Goal: Information Seeking & Learning: Check status

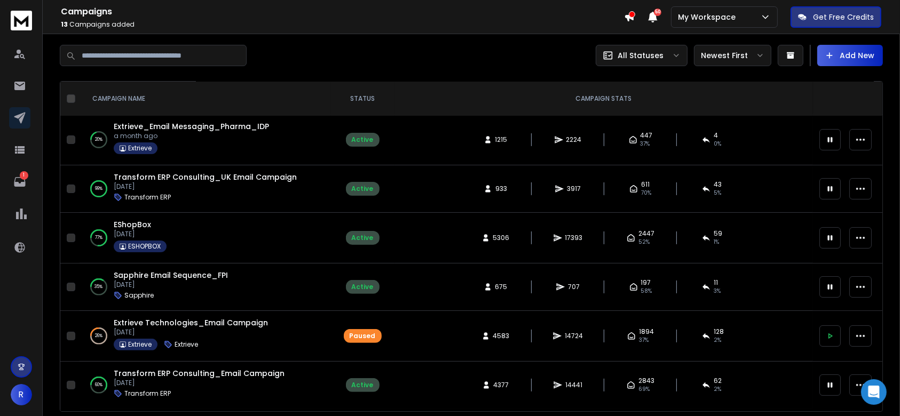
scroll to position [322, 0]
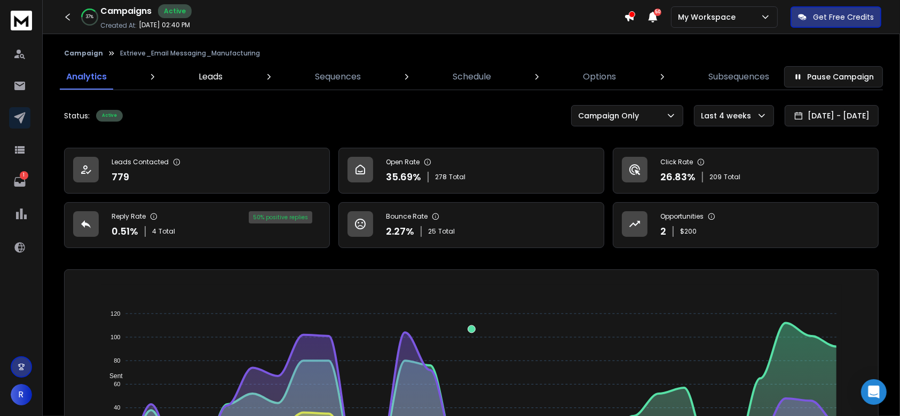
click at [216, 77] on p "Leads" at bounding box center [211, 76] width 24 height 13
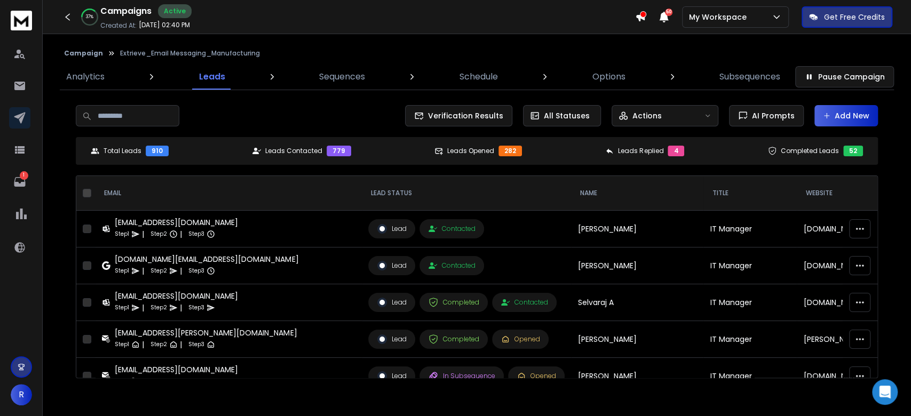
click at [150, 150] on div "910" at bounding box center [157, 151] width 23 height 11
copy div "910"
click at [331, 151] on div "779" at bounding box center [339, 151] width 25 height 11
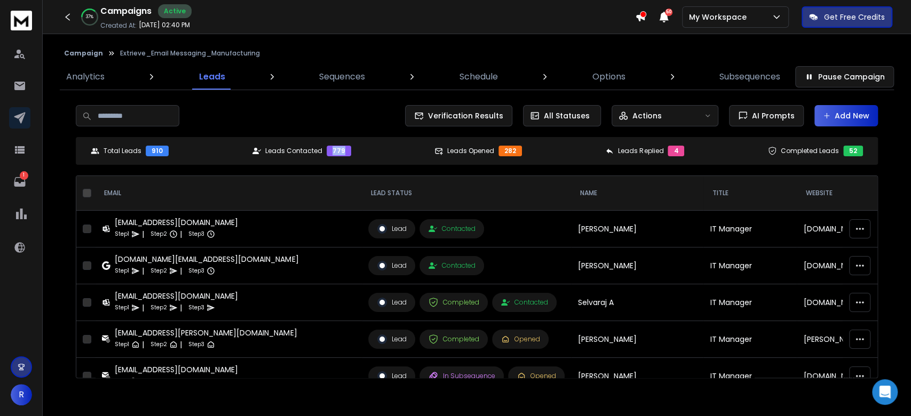
copy div "779"
click at [615, 78] on p "Options" at bounding box center [608, 76] width 33 height 13
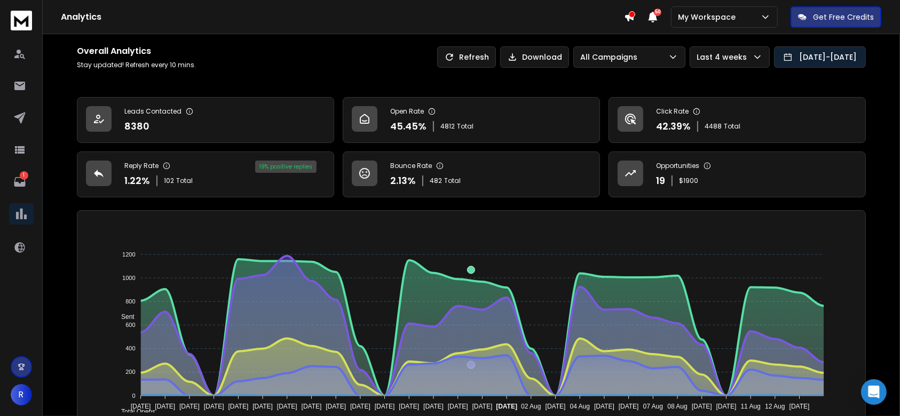
click at [817, 59] on button "17 Jul 2025 - 14 Aug 2025" at bounding box center [820, 56] width 92 height 21
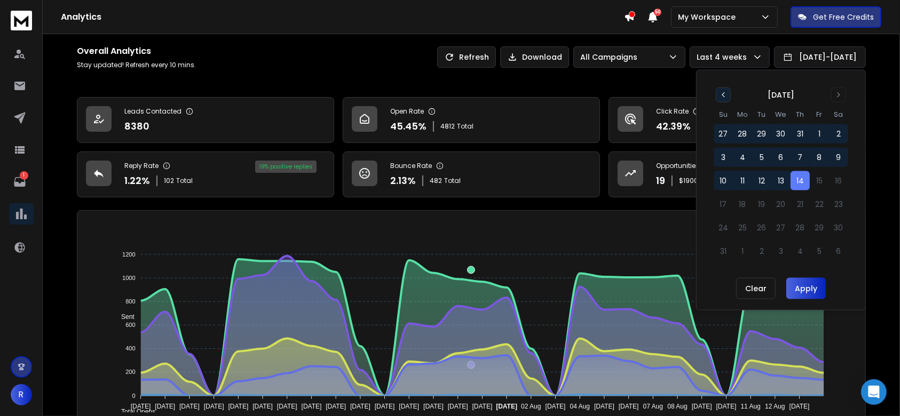
click at [720, 95] on icon "Go to previous month" at bounding box center [723, 95] width 9 height 9
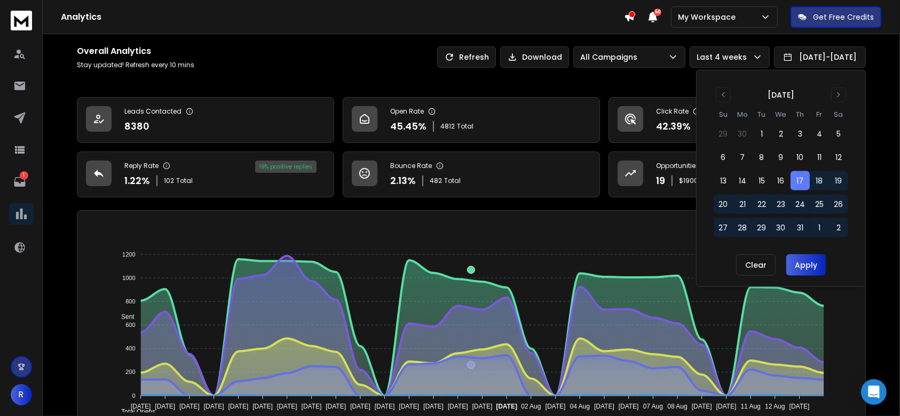
click at [794, 173] on button "17" at bounding box center [800, 180] width 19 height 19
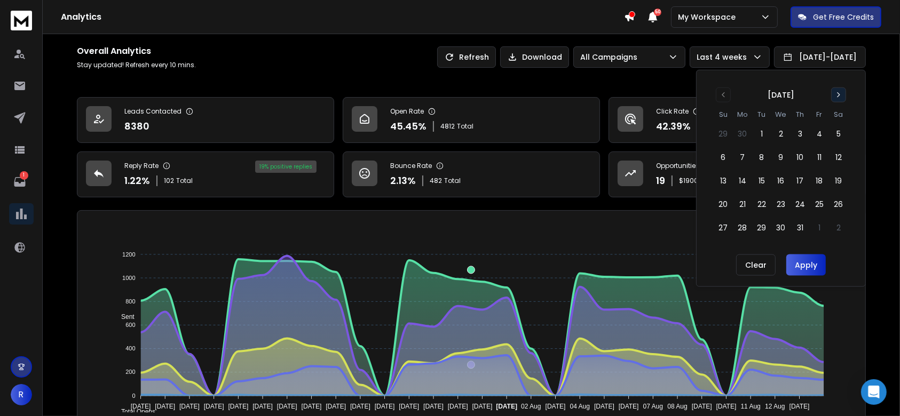
click at [841, 99] on button "Go to next month" at bounding box center [838, 95] width 15 height 15
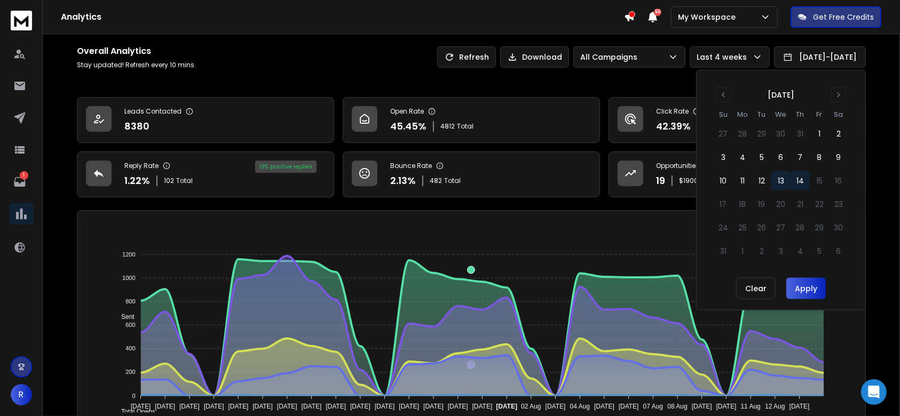
click at [781, 180] on button "13" at bounding box center [780, 180] width 19 height 19
click at [803, 285] on button "Apply" at bounding box center [806, 288] width 40 height 21
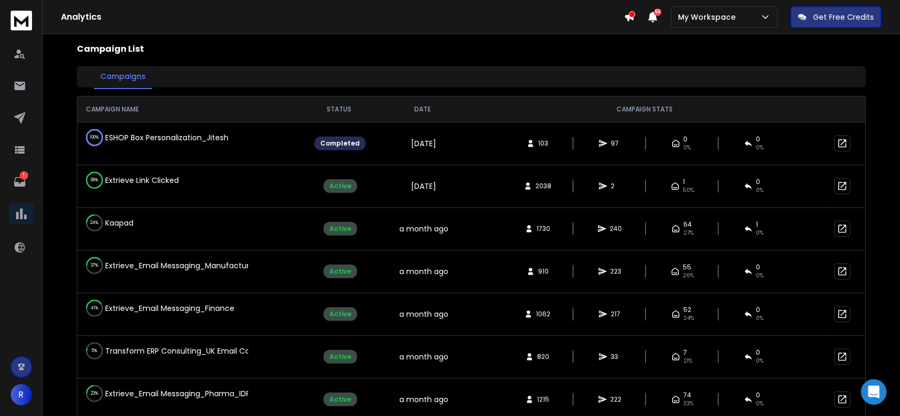
scroll to position [498, 0]
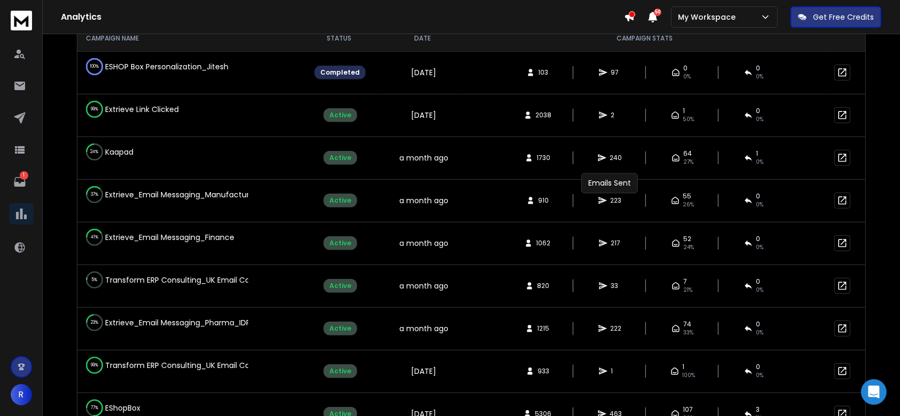
click at [615, 198] on span "223" at bounding box center [615, 200] width 11 height 9
copy span "223"
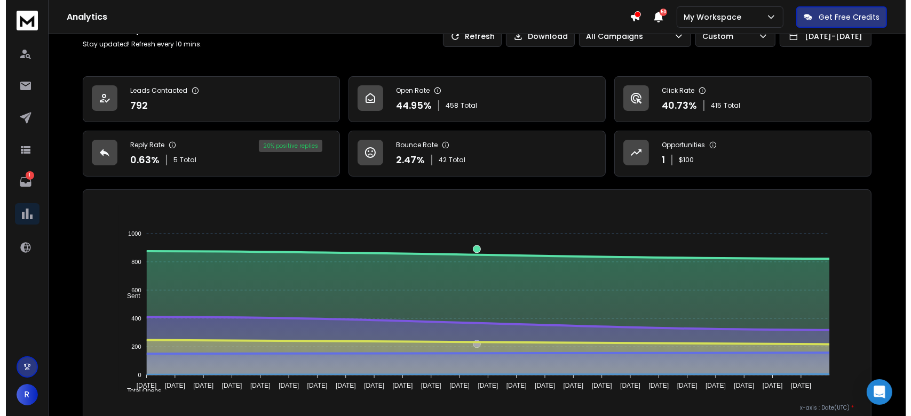
scroll to position [0, 0]
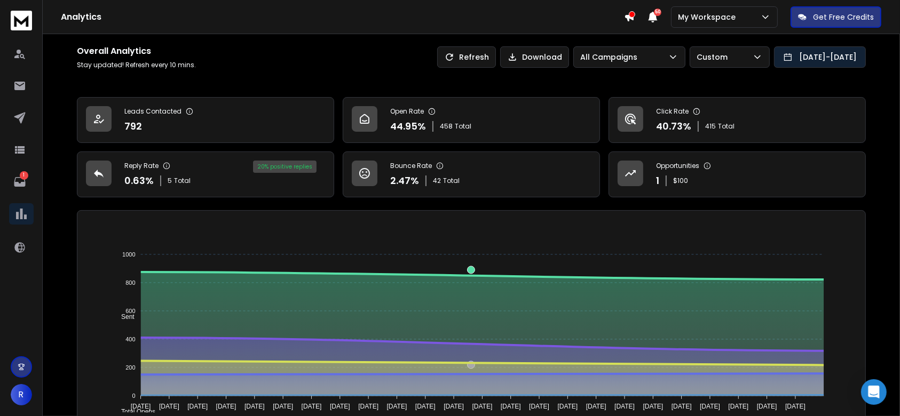
click at [786, 51] on button "[DATE] - [DATE]" at bounding box center [820, 56] width 92 height 21
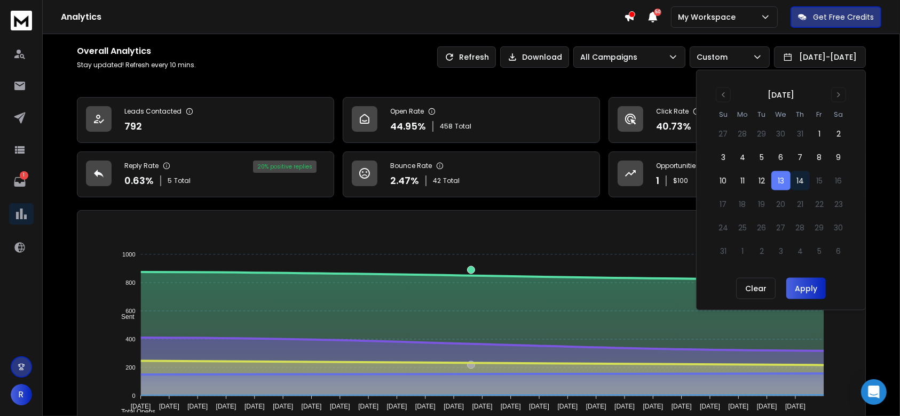
click at [816, 283] on button "Apply" at bounding box center [806, 288] width 40 height 21
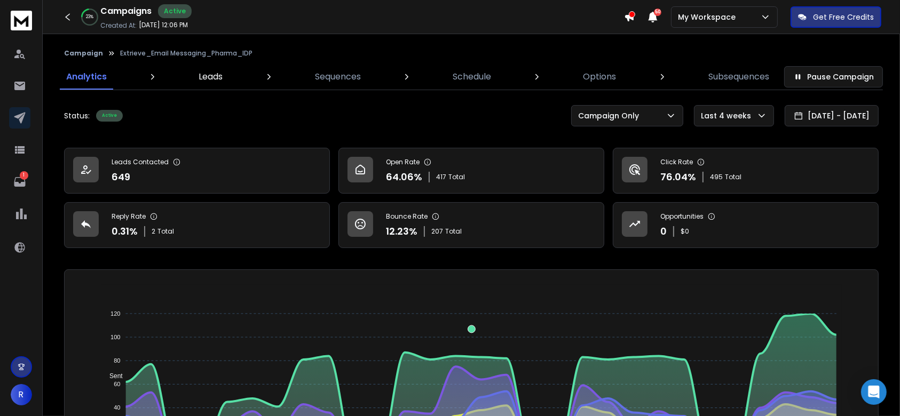
click at [203, 83] on link "Leads" at bounding box center [210, 77] width 37 height 26
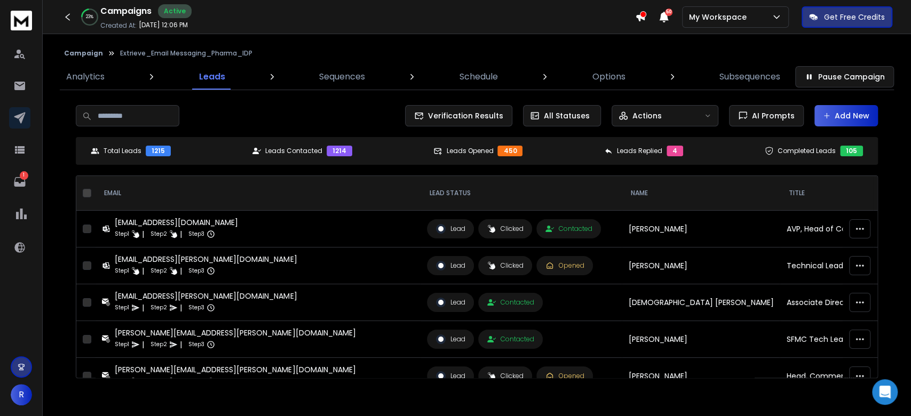
click at [160, 148] on div "1215" at bounding box center [158, 151] width 25 height 11
copy div "1215"
click at [329, 153] on div "1214" at bounding box center [340, 151] width 26 height 11
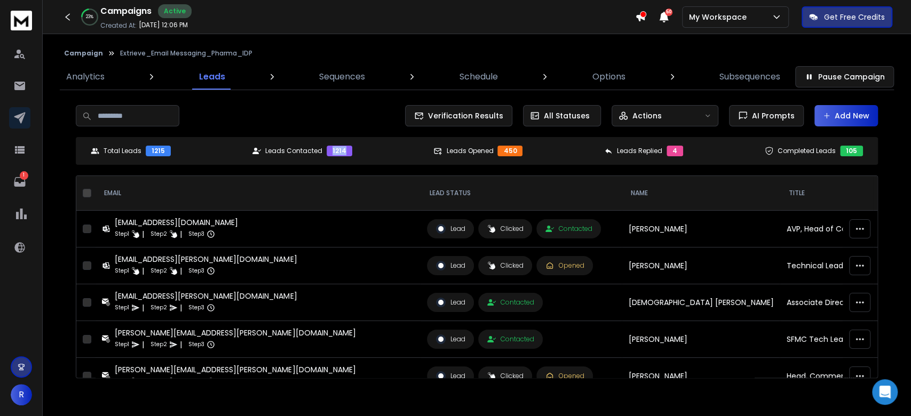
copy div "1214"
click at [606, 79] on p "Options" at bounding box center [608, 76] width 33 height 13
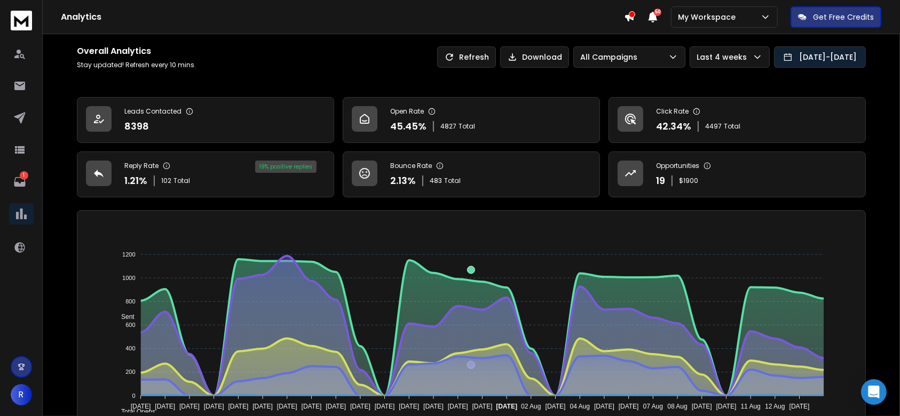
click at [824, 49] on button "[DATE] - [DATE]" at bounding box center [820, 56] width 92 height 21
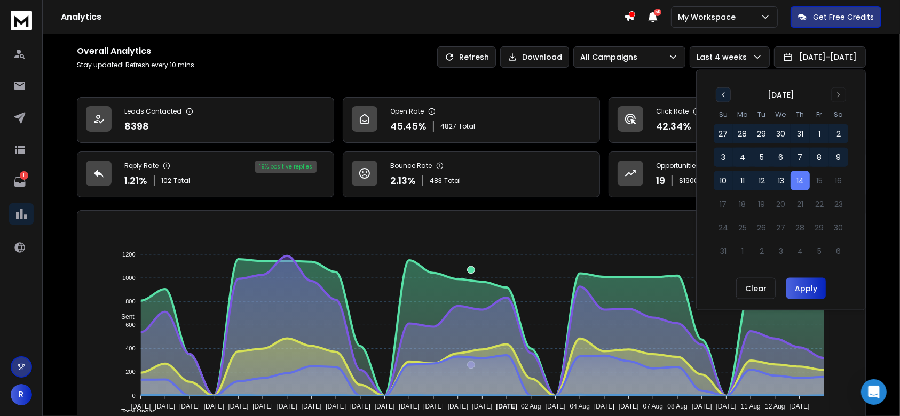
click at [722, 92] on icon "Go to previous month" at bounding box center [723, 95] width 9 height 9
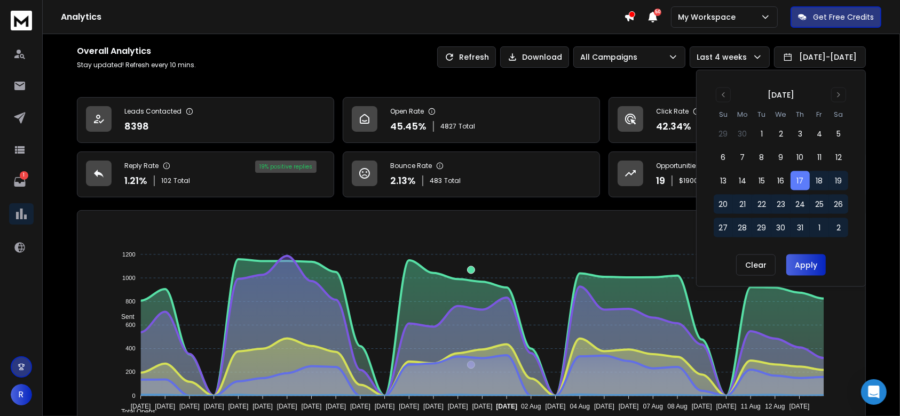
click at [799, 184] on button "17" at bounding box center [800, 180] width 19 height 19
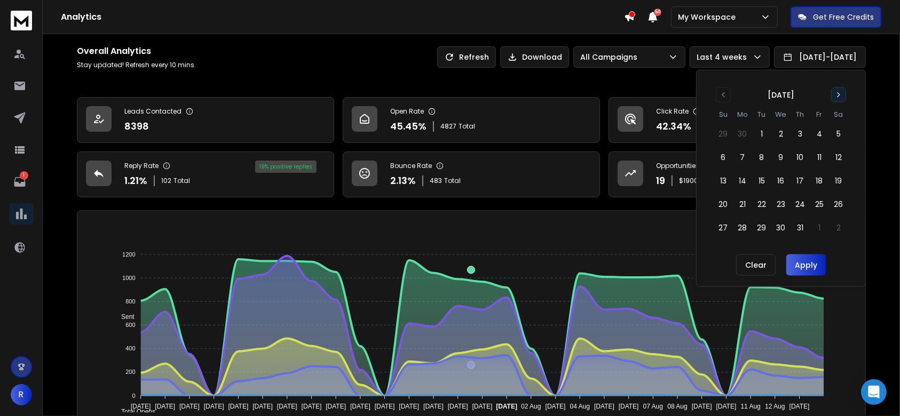
click at [838, 97] on icon "Go to next month" at bounding box center [838, 95] width 9 height 9
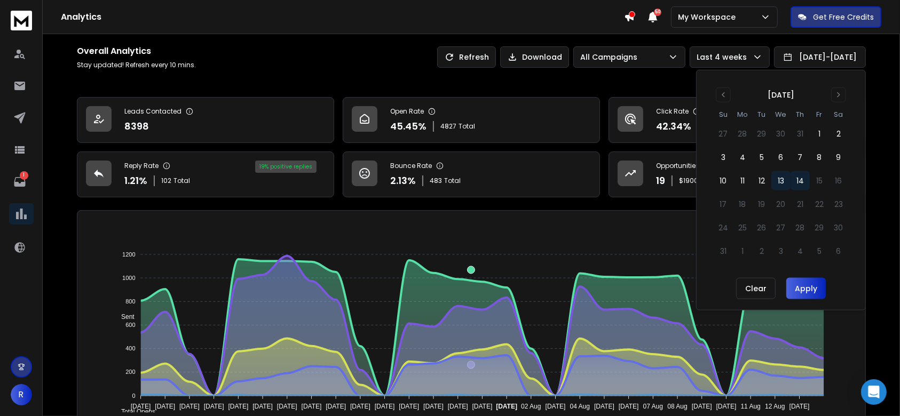
click at [779, 183] on button "13" at bounding box center [780, 180] width 19 height 19
click at [794, 289] on button "Apply" at bounding box center [806, 288] width 40 height 21
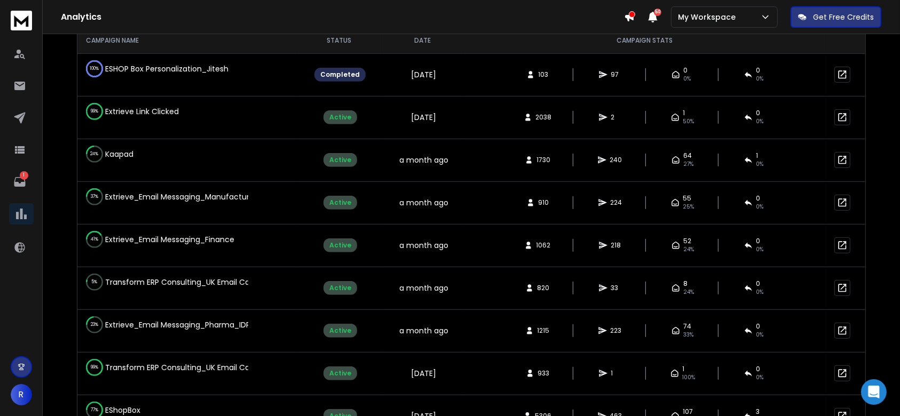
scroll to position [498, 0]
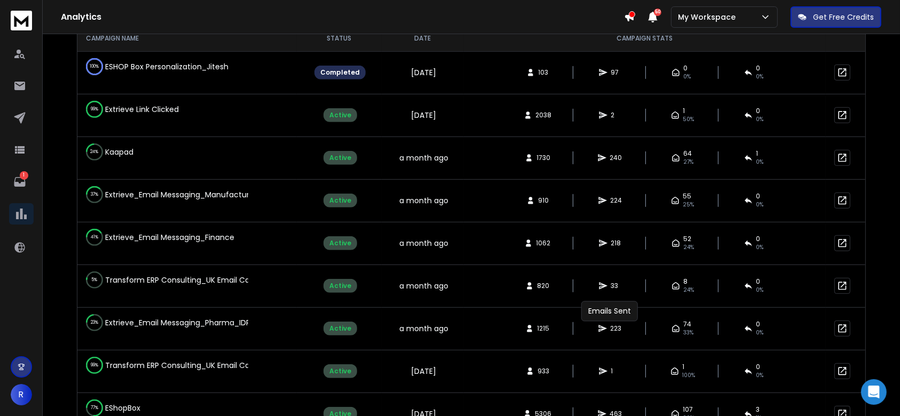
click at [617, 327] on span "223" at bounding box center [615, 329] width 11 height 9
copy span "223"
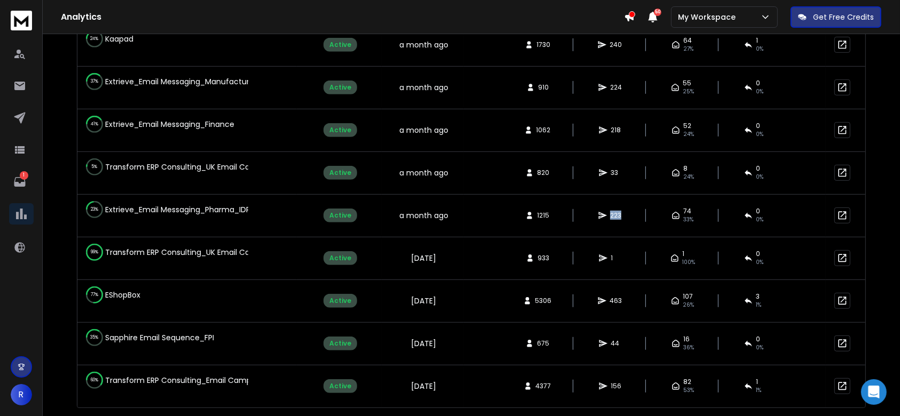
scroll to position [613, 0]
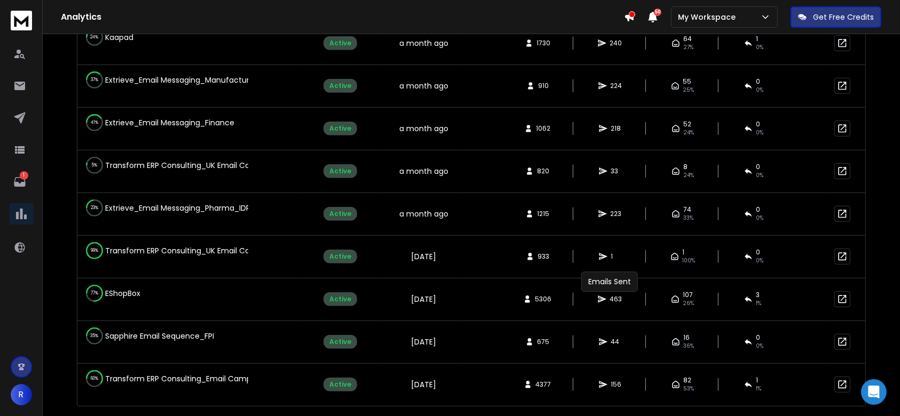
click at [613, 297] on span "463" at bounding box center [616, 299] width 12 height 9
copy span "463"
click at [25, 184] on icon at bounding box center [19, 182] width 13 height 13
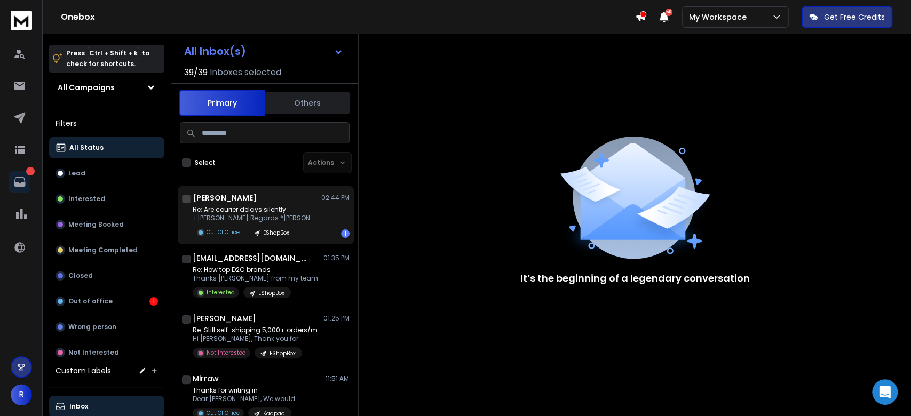
click at [327, 210] on div "Re: Are courier delays silently +Rajesh Tawani Regards *Taufeeq Ahmad* Out Of O…" at bounding box center [271, 222] width 157 height 33
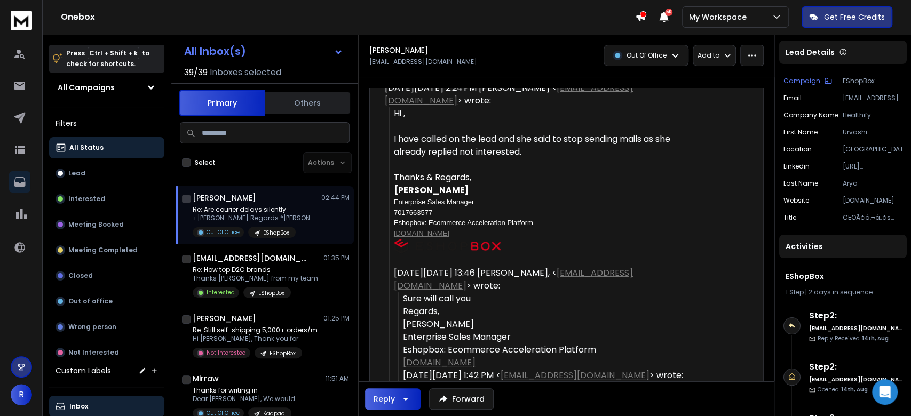
scroll to position [569, 0]
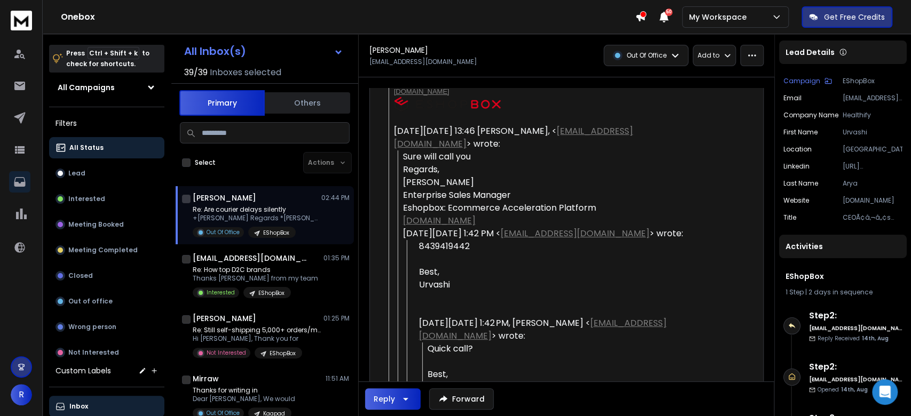
drag, startPoint x: 559, startPoint y: 191, endPoint x: 671, endPoint y: 192, distance: 111.6
click at [671, 227] on div "On Thursday, Aug 14, 2025 at 1:42 PM < urvashi.arya@healthify.co > wrote:" at bounding box center [550, 233] width 294 height 13
copy div "< urvashi.arya@healthify.co"
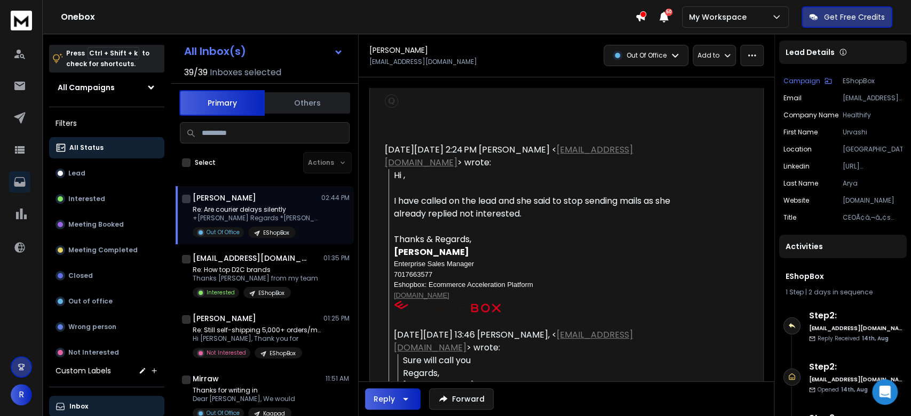
scroll to position [343, 0]
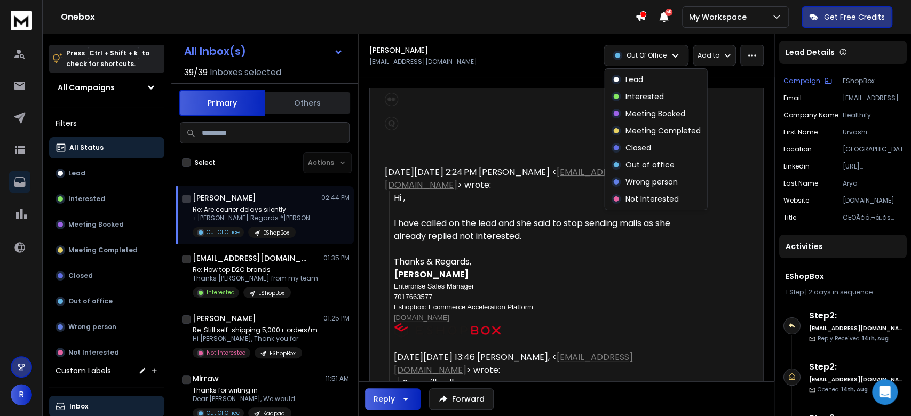
click at [665, 57] on p "Out Of Office" at bounding box center [647, 55] width 40 height 9
click at [667, 201] on p "Not Interested" at bounding box center [651, 199] width 53 height 11
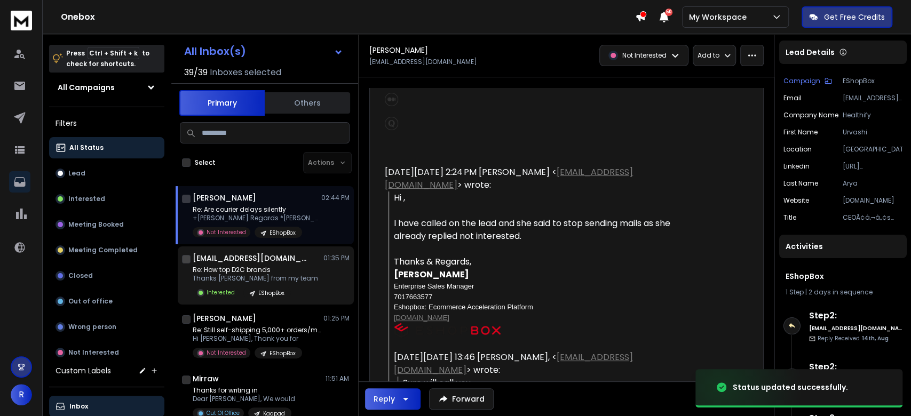
click at [319, 280] on div "Re: How top D2C brands Thanks Najmul Quadir from my team Interested EShopBox" at bounding box center [271, 282] width 157 height 33
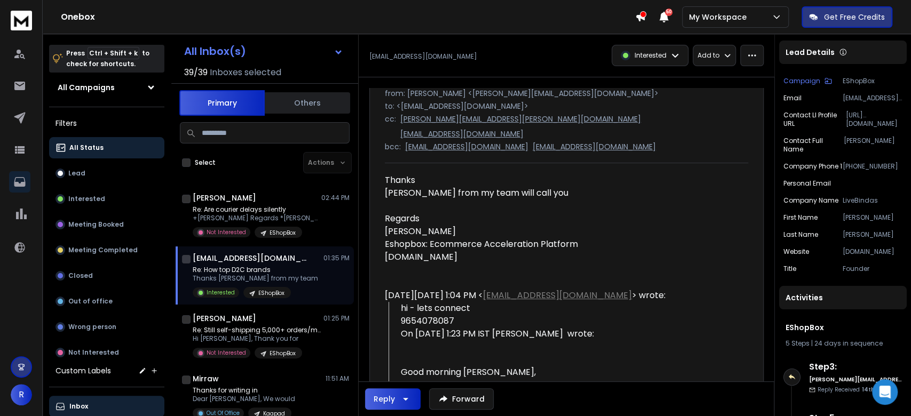
scroll to position [142, 0]
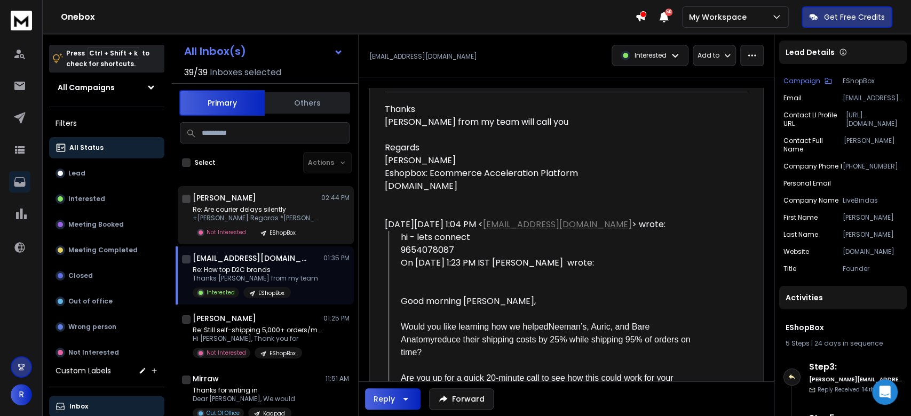
click at [308, 211] on p "Re: Are courier delays silently" at bounding box center [257, 210] width 128 height 9
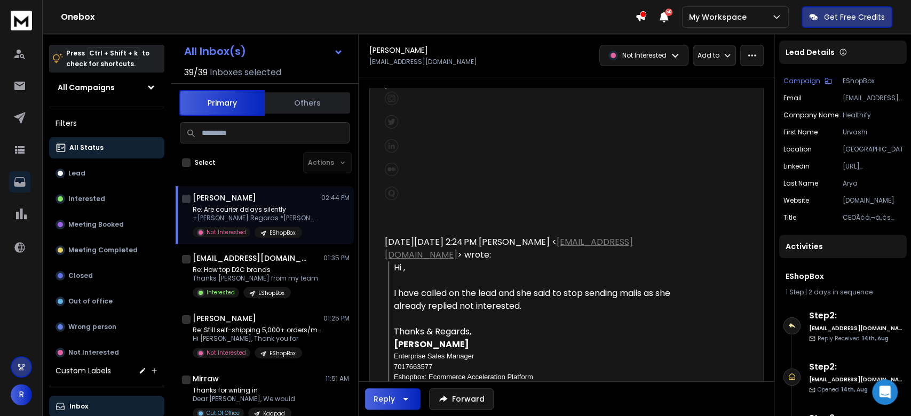
scroll to position [285, 0]
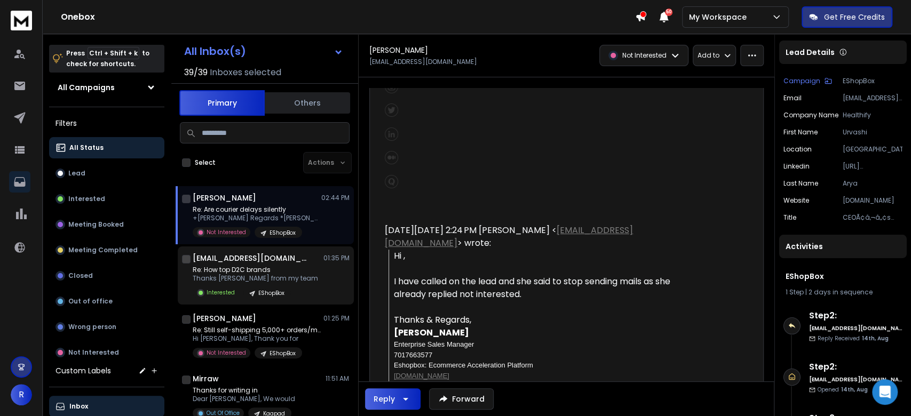
click at [322, 280] on div "Re: How top D2C brands Thanks Najmul Quadir from my team Interested EShopBox" at bounding box center [271, 282] width 157 height 33
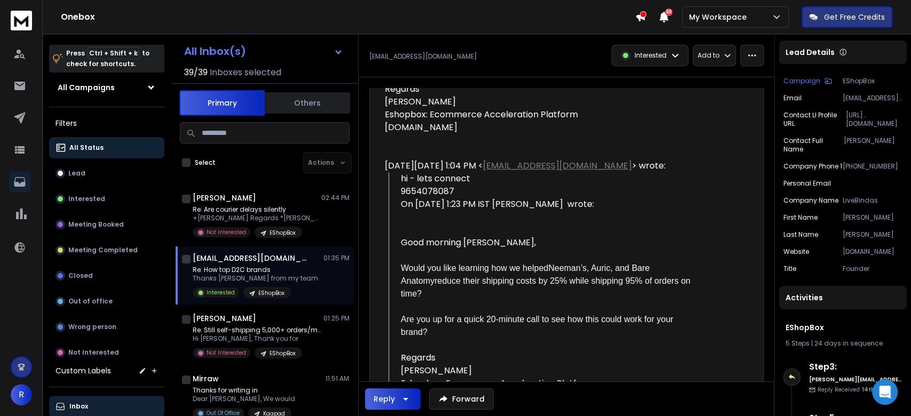
scroll to position [214, 0]
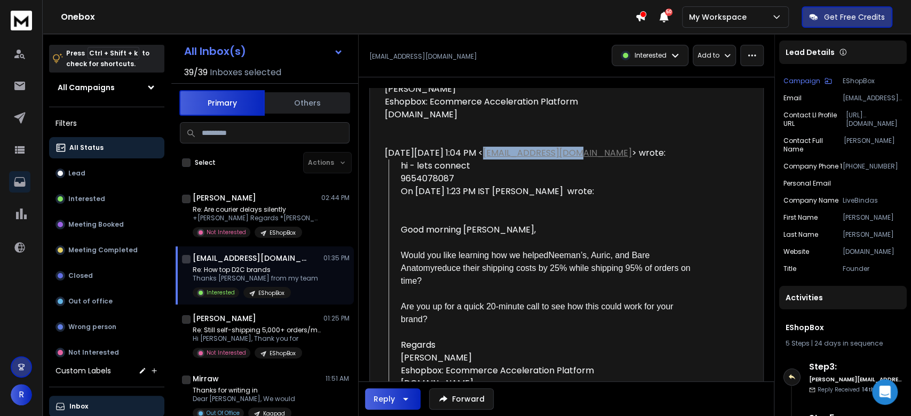
drag, startPoint x: 542, startPoint y: 133, endPoint x: 638, endPoint y: 136, distance: 95.6
click at [638, 147] on div "On Thursday, Aug 14, 2025 at 1:04 PM < care@livebindas.com > wrote:" at bounding box center [541, 153] width 312 height 13
copy link "care@livebindas.com"
drag, startPoint x: 837, startPoint y: 209, endPoint x: 875, endPoint y: 212, distance: 38.5
click at [875, 205] on div "Company Name LiveBindas" at bounding box center [843, 200] width 119 height 9
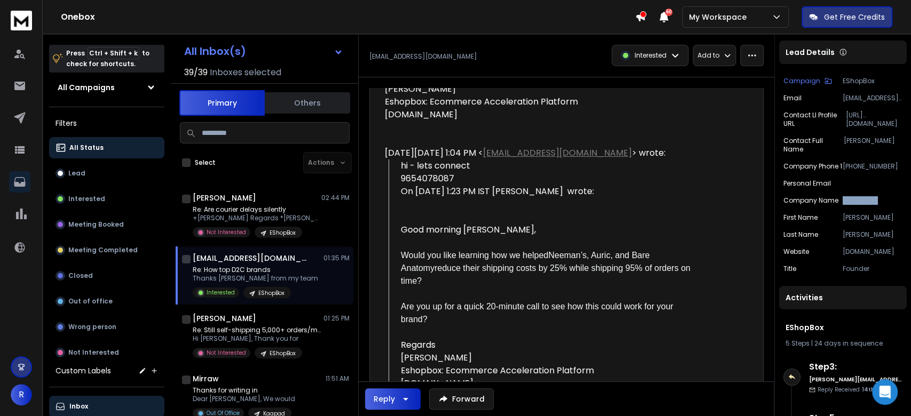
copy div "LiveBindas"
drag, startPoint x: 400, startPoint y: 162, endPoint x: 453, endPoint y: 167, distance: 52.5
copy div "9654078087"
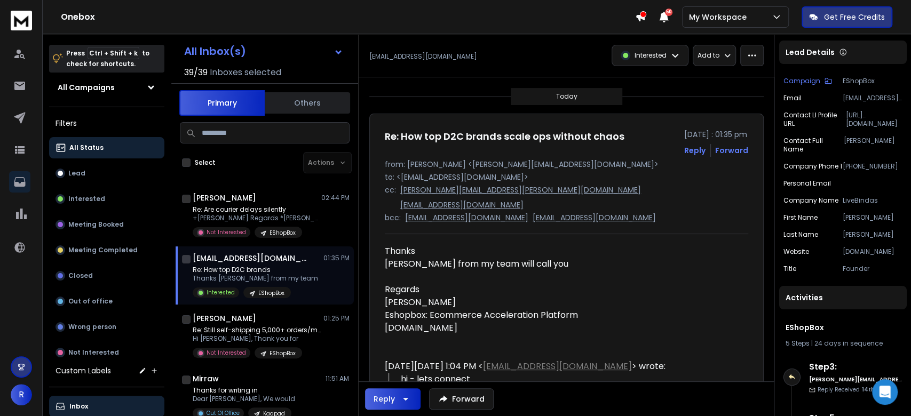
scroll to position [71, 0]
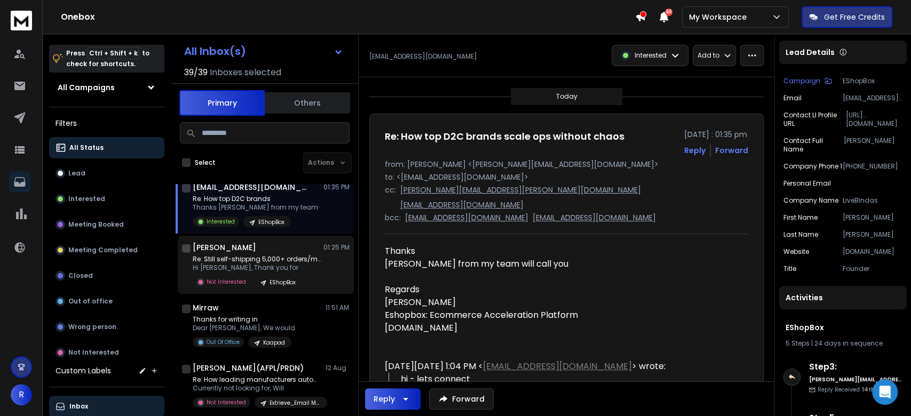
click at [304, 259] on p "Re: Still self-shipping 5,000+ orders/month?" at bounding box center [257, 259] width 128 height 9
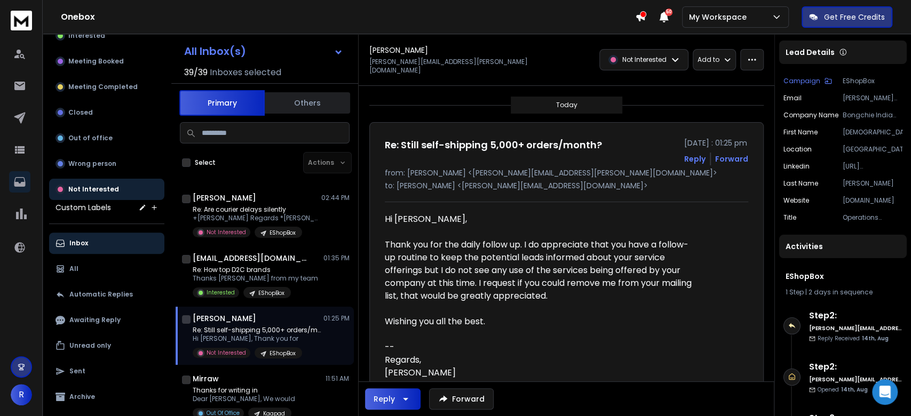
scroll to position [174, 0]
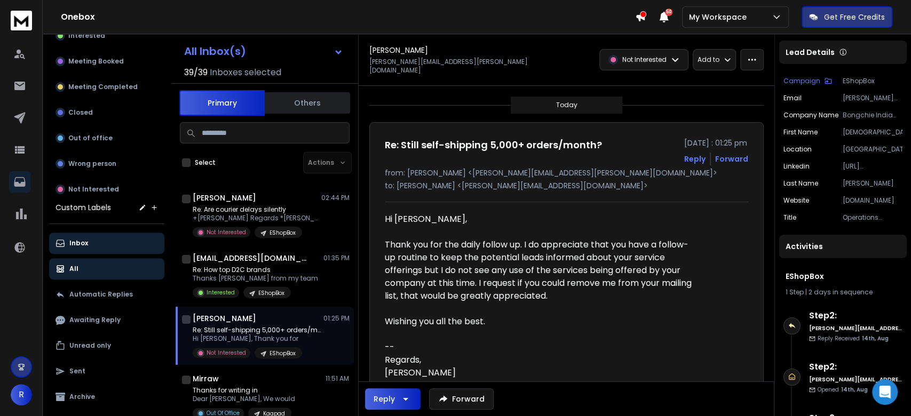
click at [115, 258] on button "All" at bounding box center [106, 268] width 115 height 21
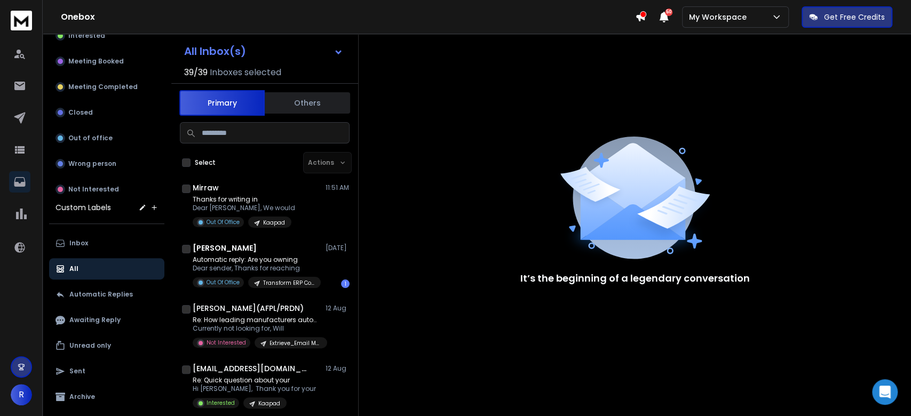
scroll to position [214, 0]
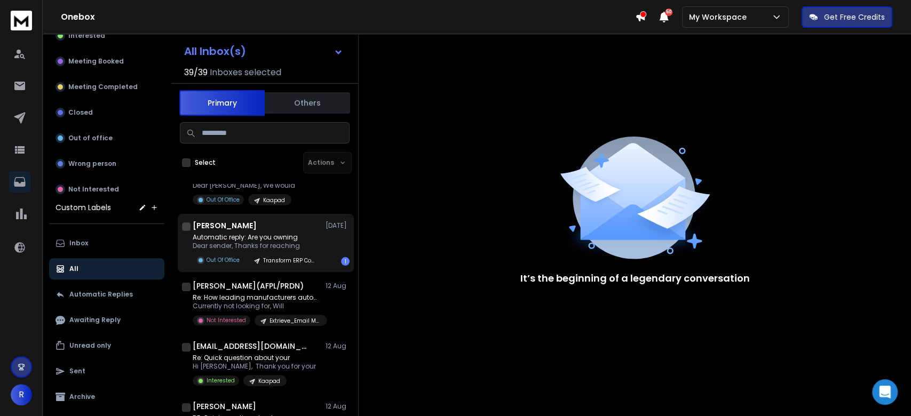
click at [330, 235] on div "Automatic reply: Are you owning Dear sender, Thanks for reaching Out Of Office …" at bounding box center [271, 249] width 157 height 33
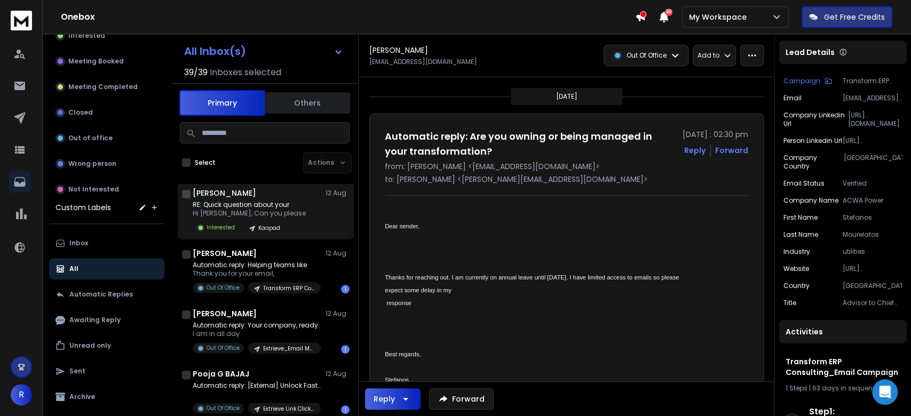
scroll to position [498, 0]
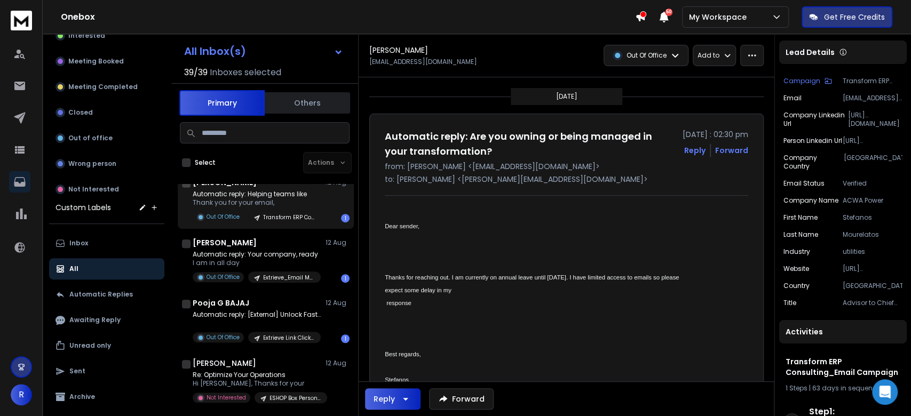
click at [330, 190] on div "Automatic reply: Helping teams like Thank you for your email, Out Of Office Tra…" at bounding box center [271, 206] width 157 height 33
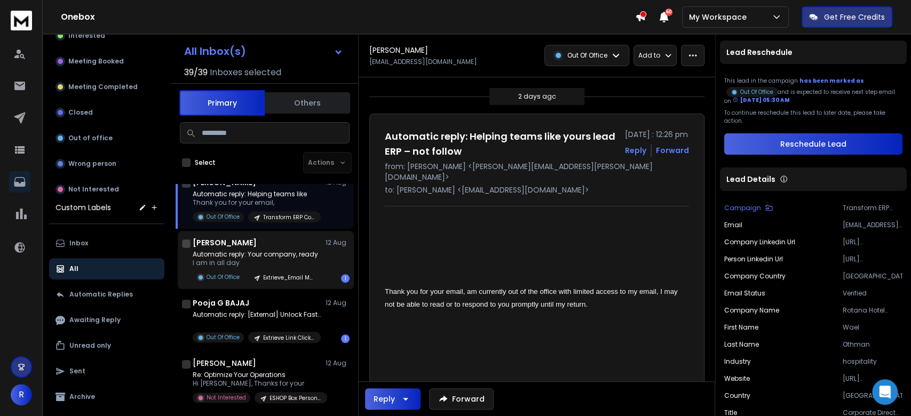
click at [335, 248] on div "Ghiya 12 Aug" at bounding box center [271, 243] width 157 height 11
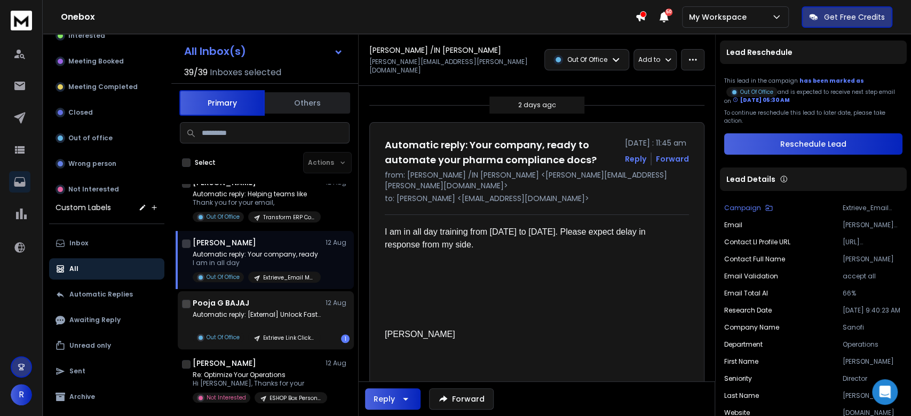
click at [339, 313] on div "Automatic reply: [External] Unlock Faster, ﻿ ﻿ ﻿ ﻿ ﻿ Out Of Office Extrieve Lin…" at bounding box center [271, 327] width 157 height 33
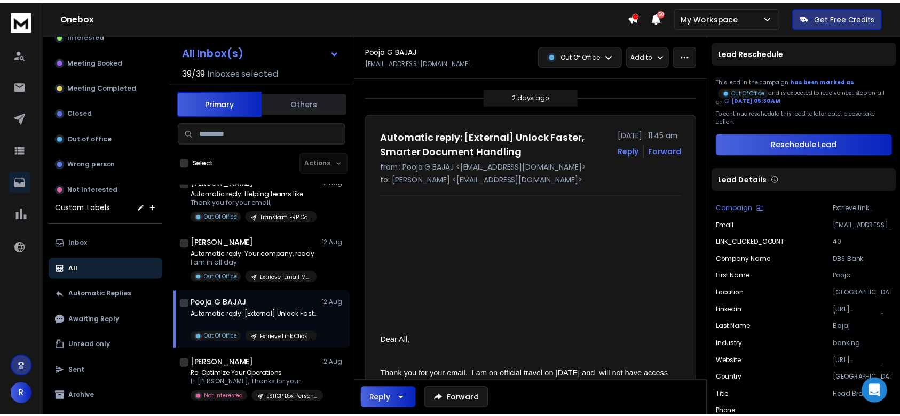
scroll to position [569, 0]
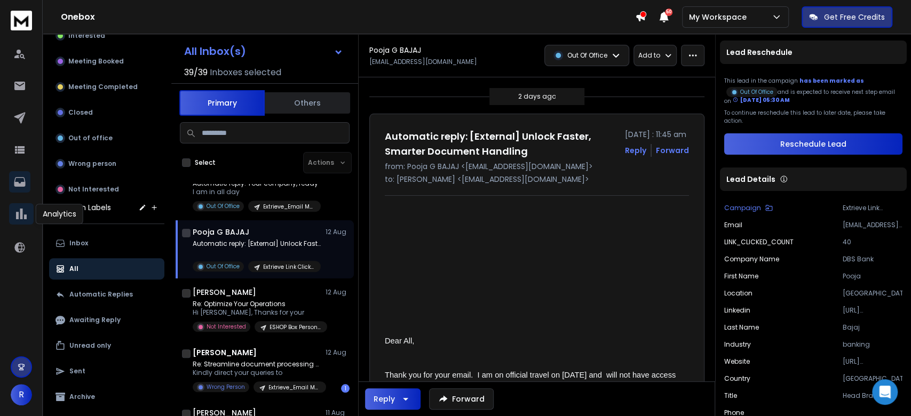
click at [26, 216] on icon at bounding box center [21, 214] width 16 height 16
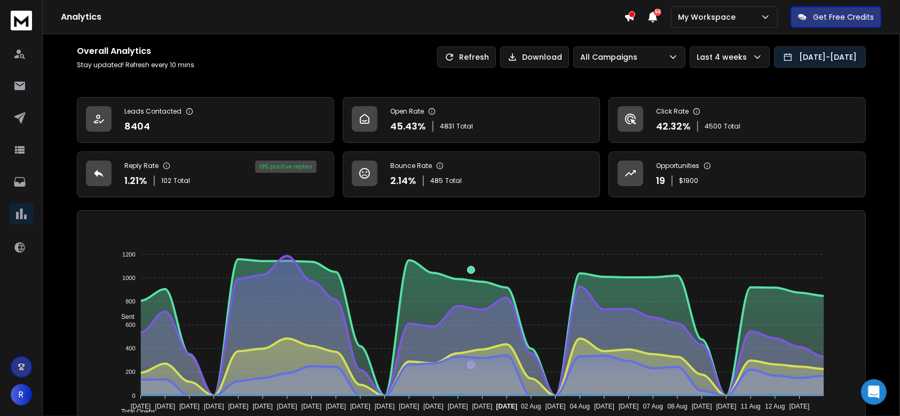
click at [805, 57] on button "17 Jul 2025 - 14 Aug 2025" at bounding box center [820, 56] width 92 height 21
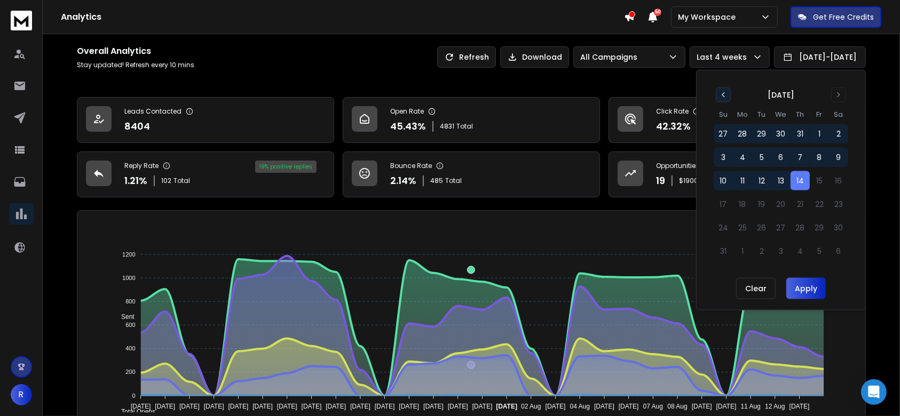
click at [727, 94] on icon "Go to previous month" at bounding box center [723, 95] width 9 height 9
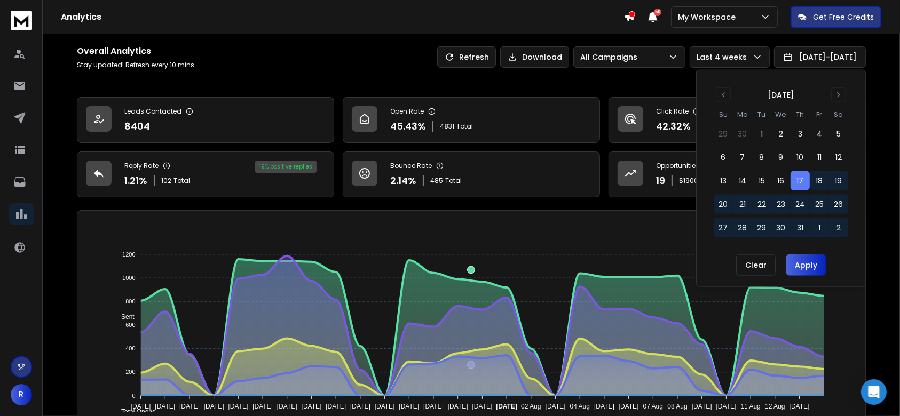
click at [796, 172] on button "17" at bounding box center [800, 180] width 19 height 19
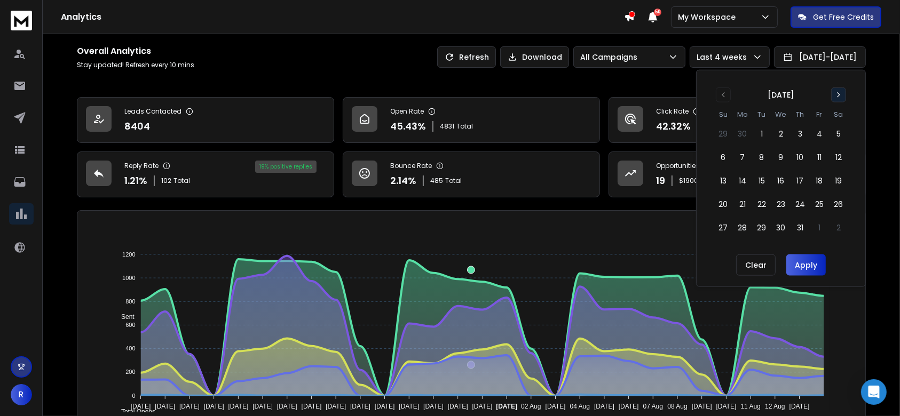
click at [836, 91] on icon "Go to next month" at bounding box center [838, 95] width 9 height 9
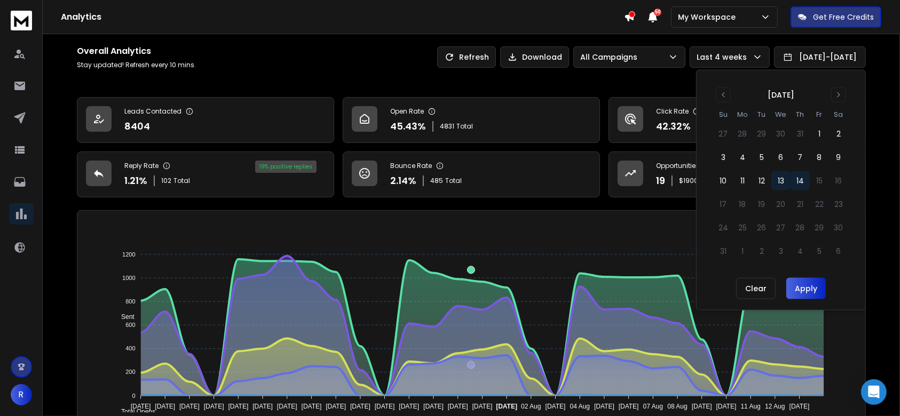
click at [778, 181] on button "13" at bounding box center [780, 180] width 19 height 19
click at [815, 291] on button "Apply" at bounding box center [806, 288] width 40 height 21
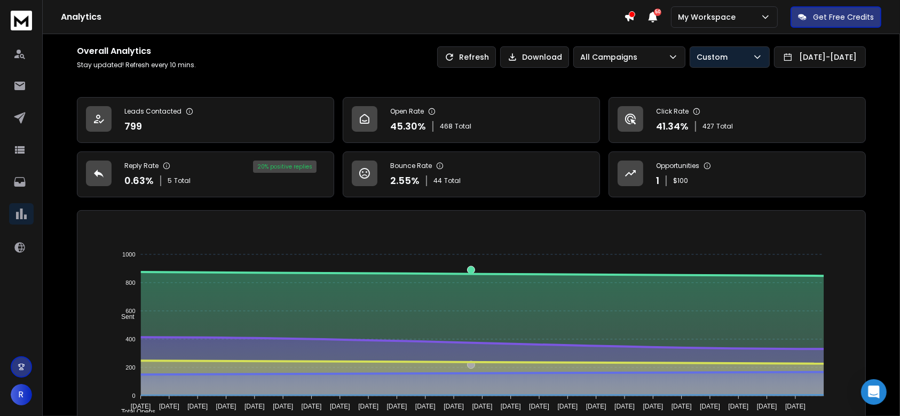
click at [705, 56] on div "Custom" at bounding box center [730, 57] width 66 height 11
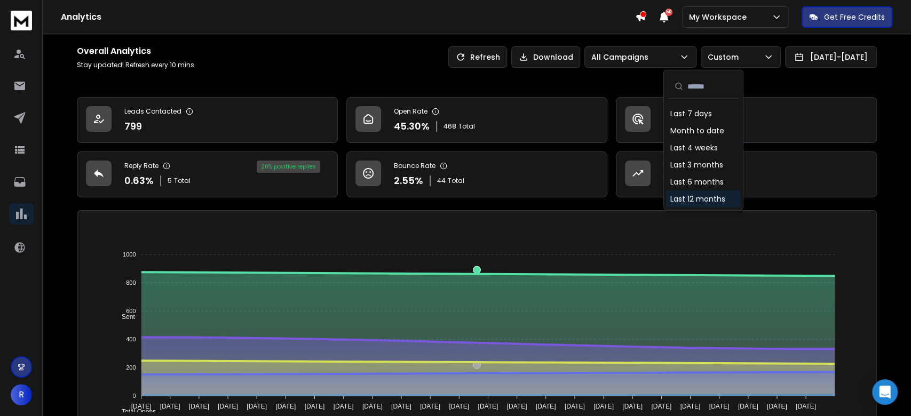
click at [698, 195] on div "Last 12 months" at bounding box center [697, 199] width 55 height 11
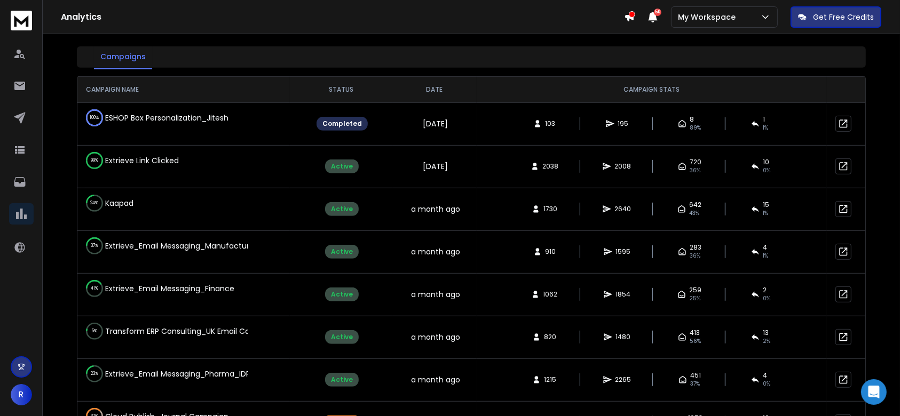
scroll to position [498, 0]
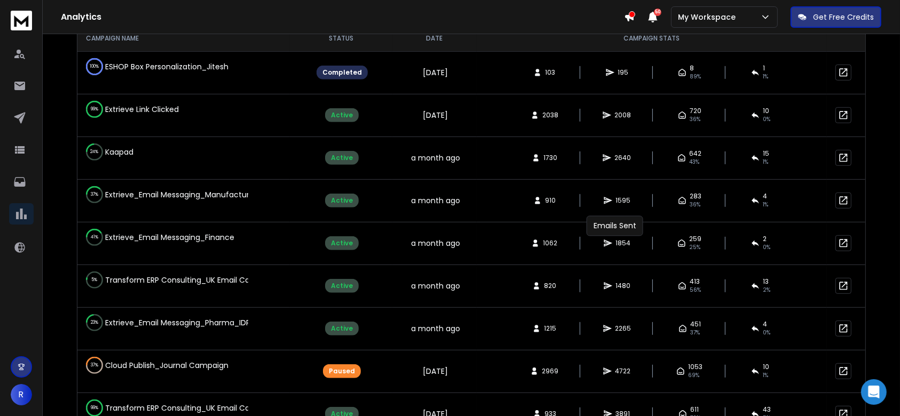
click at [619, 245] on span "1854" at bounding box center [622, 243] width 15 height 9
copy span "1854"
click at [621, 202] on span "1595" at bounding box center [622, 200] width 15 height 9
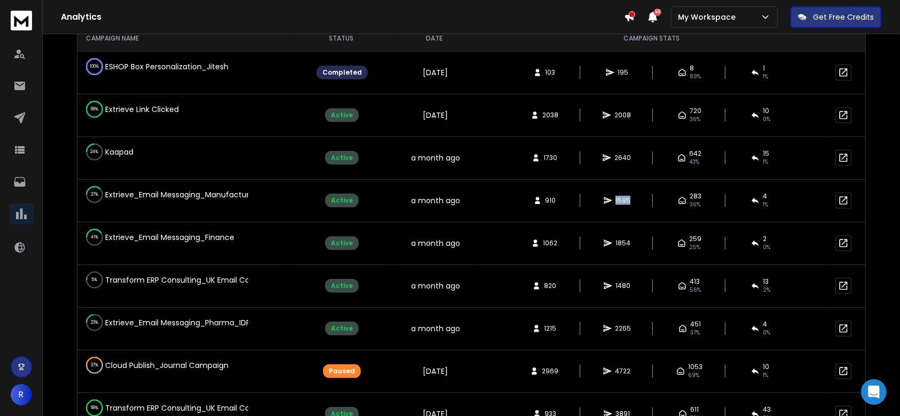
click at [621, 202] on span "1595" at bounding box center [622, 200] width 15 height 9
click at [617, 329] on span "2265" at bounding box center [623, 329] width 16 height 9
copy span "2265"
click at [620, 116] on span "2008" at bounding box center [622, 115] width 17 height 9
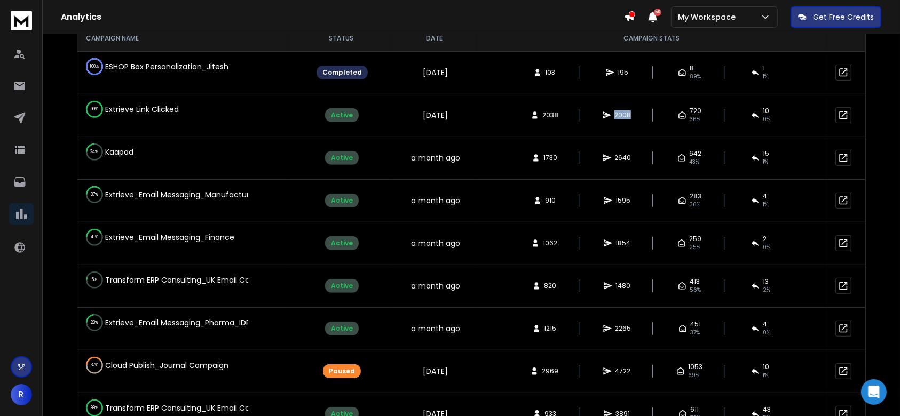
click at [620, 116] on span "2008" at bounding box center [622, 115] width 17 height 9
copy span "2008"
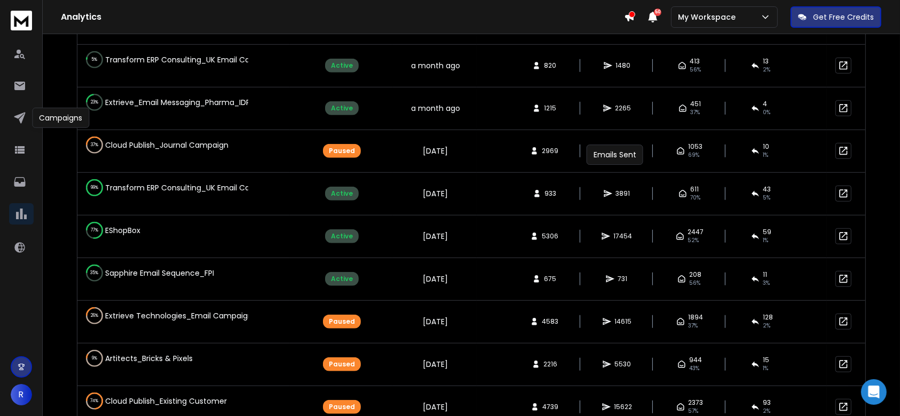
scroll to position [783, 0]
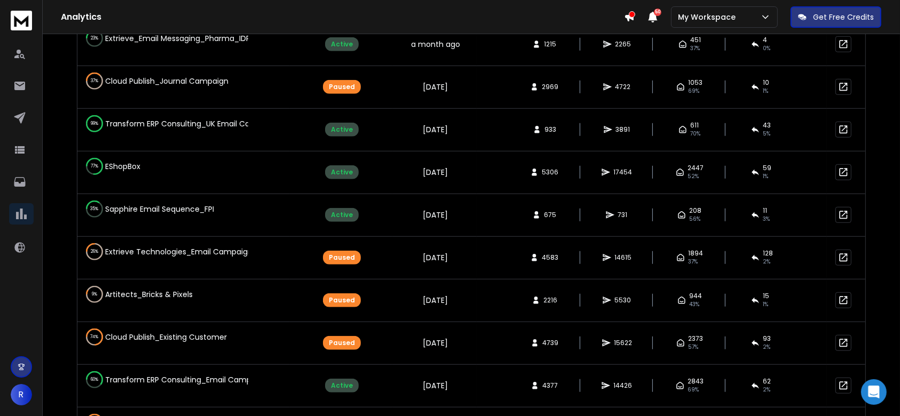
click at [618, 171] on span "17454" at bounding box center [622, 172] width 19 height 9
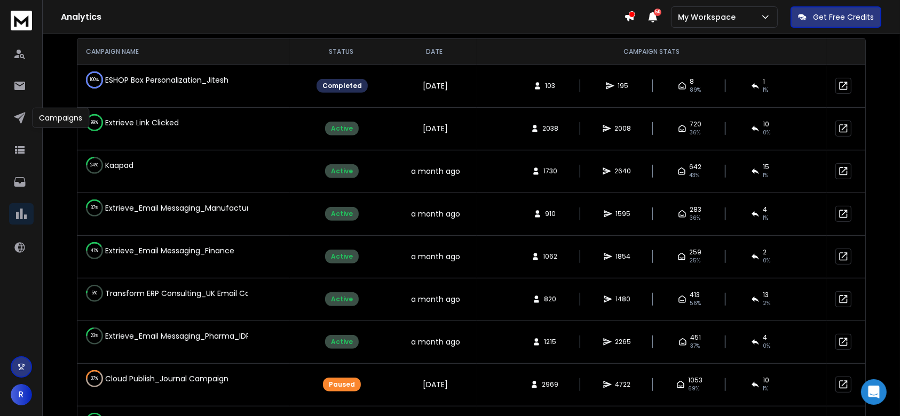
scroll to position [498, 0]
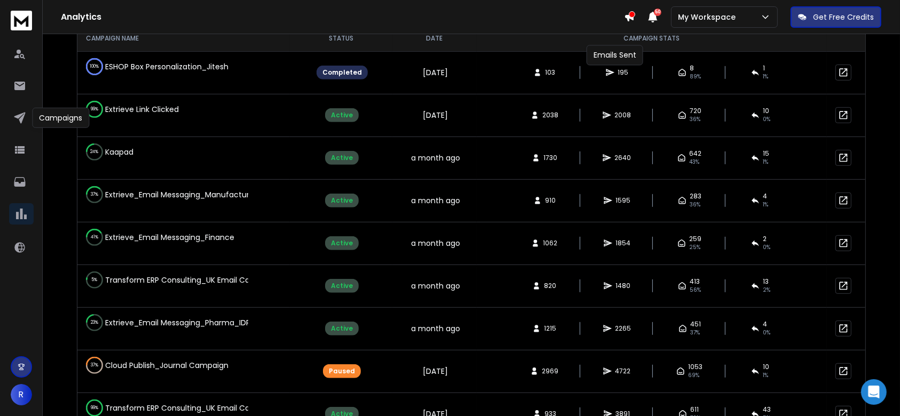
click at [619, 70] on span "195" at bounding box center [623, 72] width 11 height 9
click at [623, 156] on span "2640" at bounding box center [622, 158] width 17 height 9
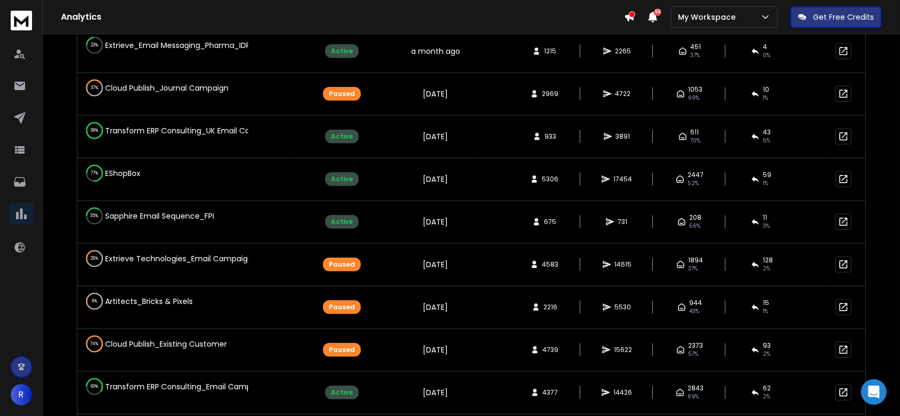
scroll to position [741, 0]
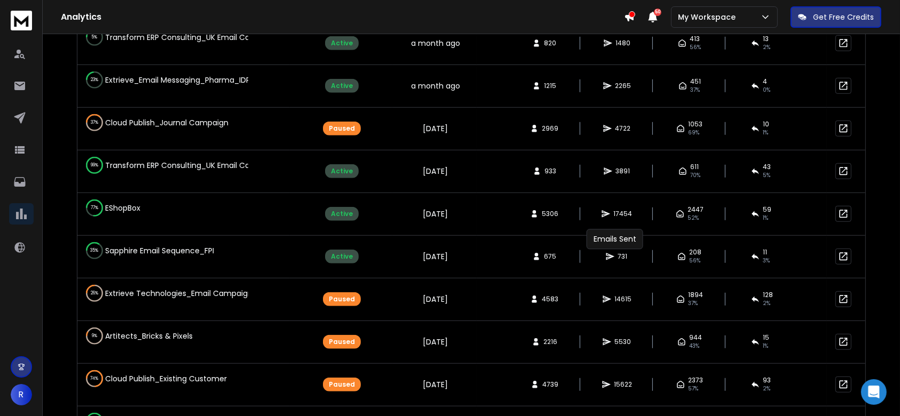
click at [619, 255] on span "731" at bounding box center [623, 256] width 11 height 9
click at [22, 400] on span "R" at bounding box center [21, 394] width 21 height 21
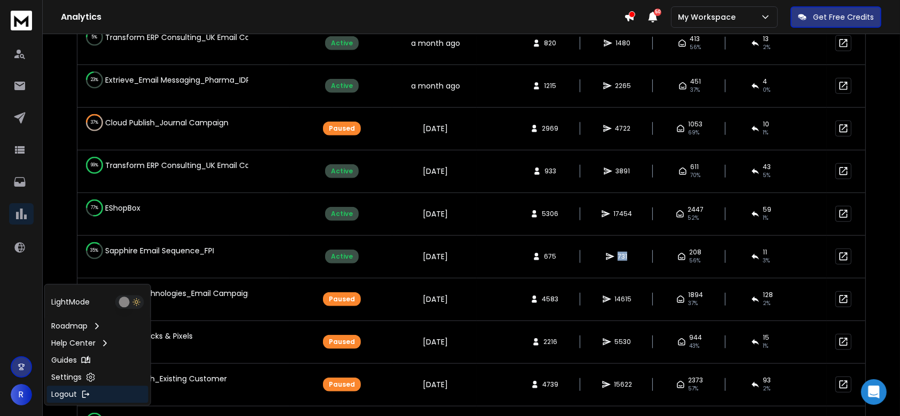
click at [73, 396] on p "Logout" at bounding box center [64, 394] width 26 height 11
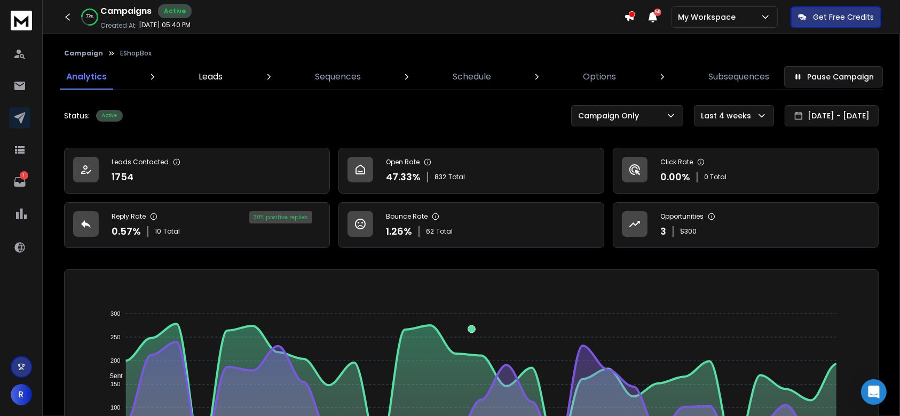
click at [210, 73] on p "Leads" at bounding box center [211, 76] width 24 height 13
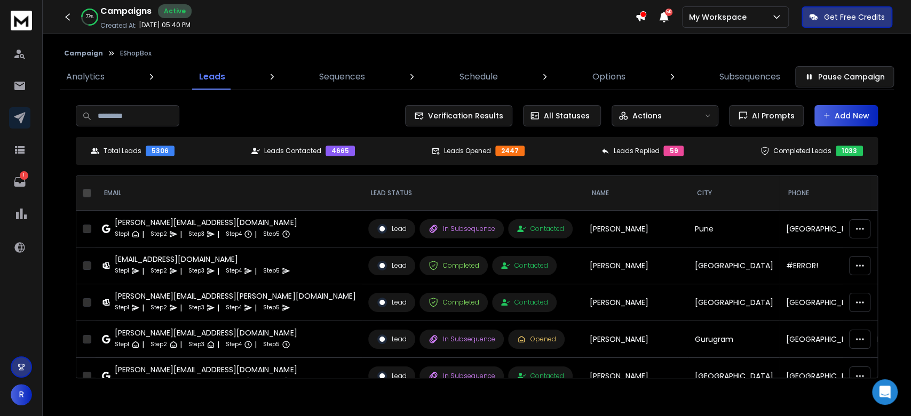
click at [162, 151] on div "5306" at bounding box center [160, 151] width 29 height 11
copy div "5306"
click at [336, 154] on div "4665" at bounding box center [340, 151] width 29 height 11
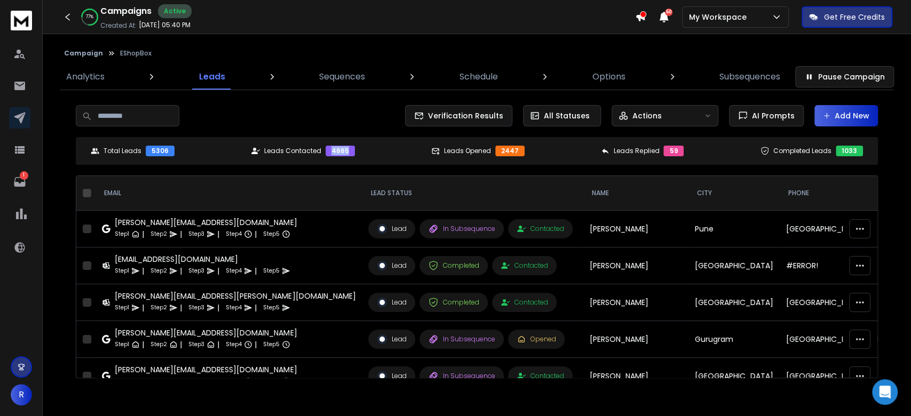
copy div "4665"
click at [612, 77] on p "Options" at bounding box center [608, 76] width 33 height 13
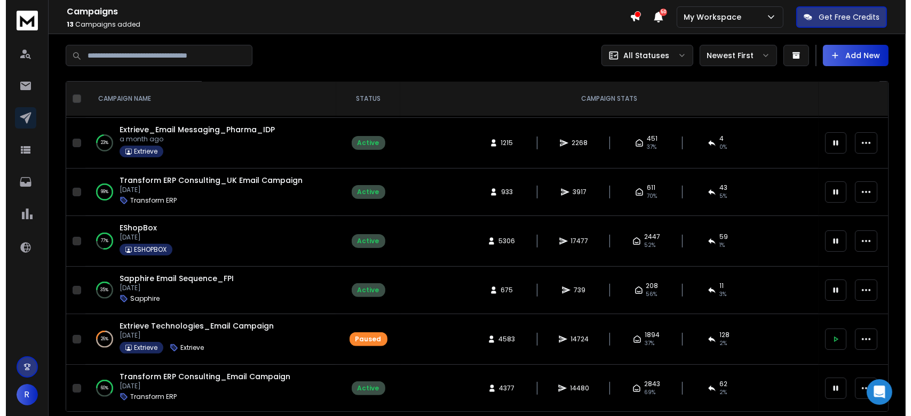
scroll to position [322, 0]
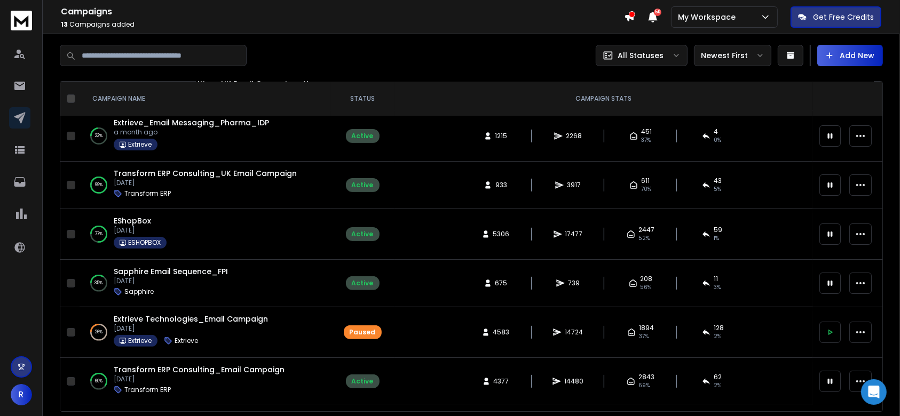
click at [143, 220] on span "EShopBox" at bounding box center [132, 221] width 37 height 11
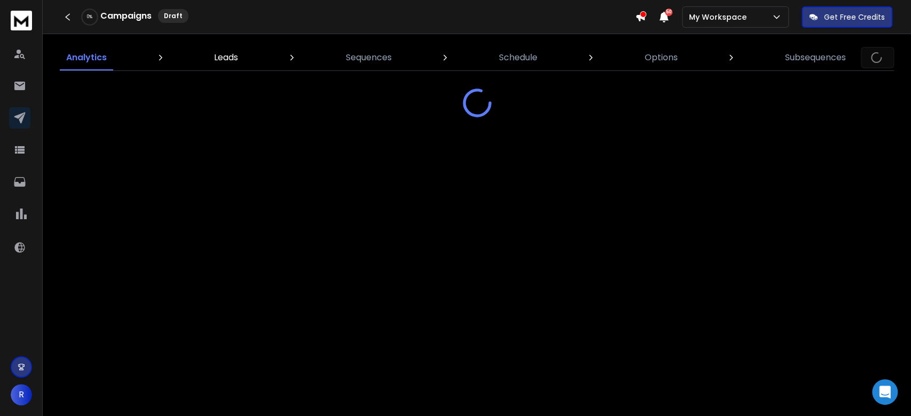
click at [228, 62] on p "Leads" at bounding box center [226, 57] width 24 height 13
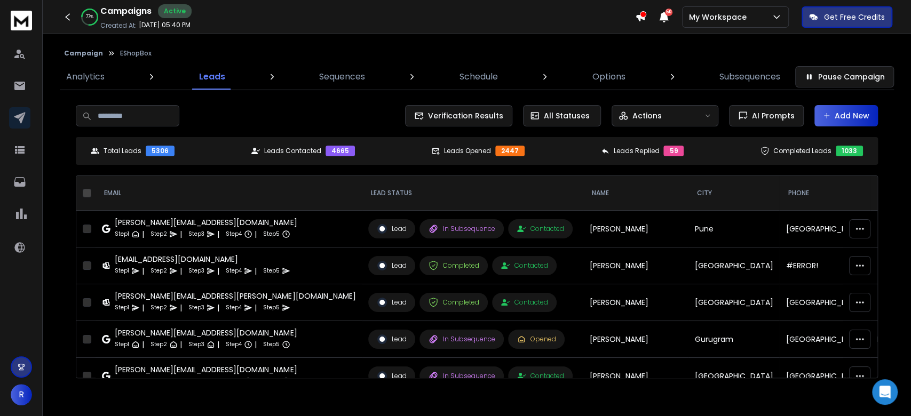
click at [218, 120] on div "Verification Results All Statuses Actions AI Prompts Add New" at bounding box center [477, 115] width 802 height 21
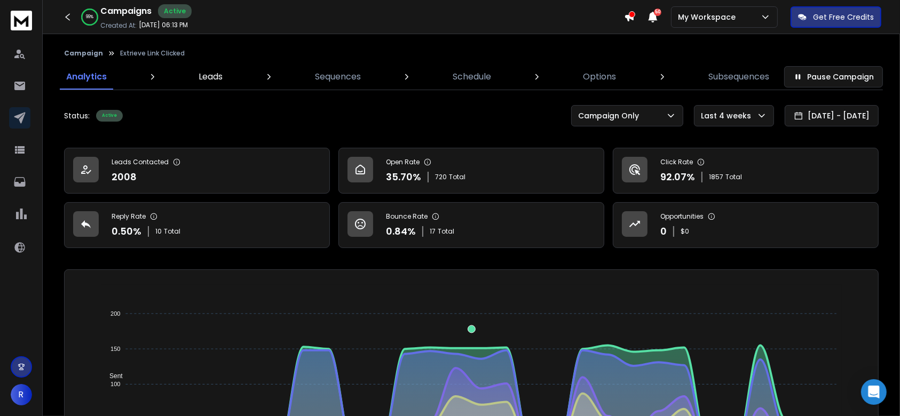
click at [206, 78] on p "Leads" at bounding box center [211, 76] width 24 height 13
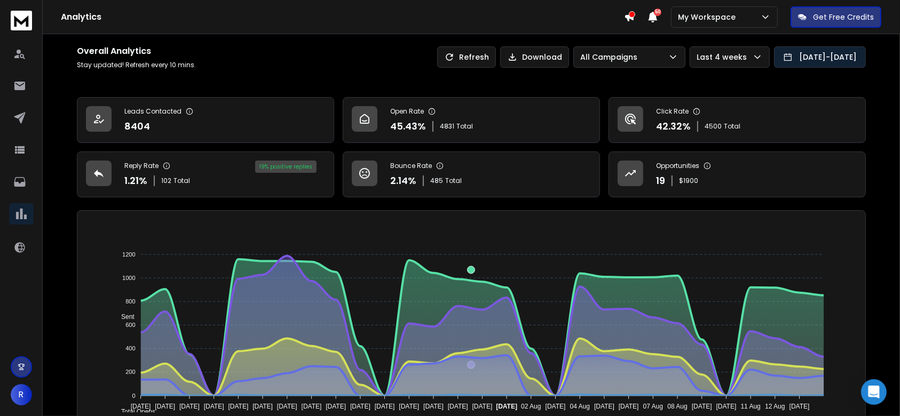
click at [786, 58] on button "[DATE] - [DATE]" at bounding box center [820, 56] width 92 height 21
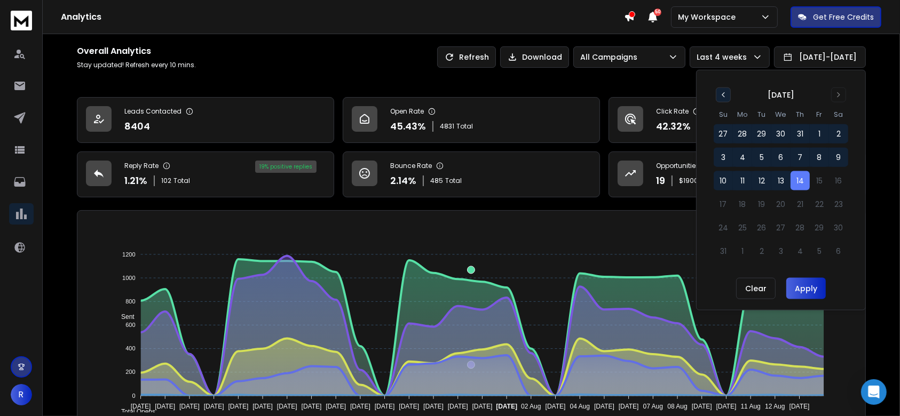
click at [728, 94] on button "Go to previous month" at bounding box center [723, 95] width 15 height 15
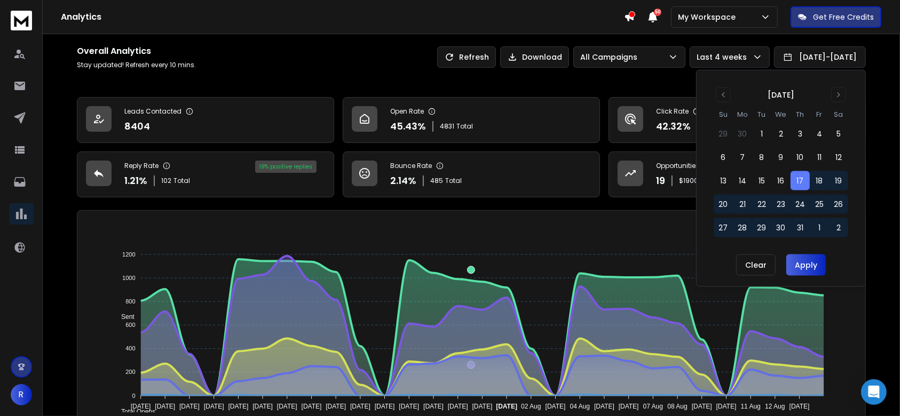
click at [799, 181] on button "17" at bounding box center [800, 180] width 19 height 19
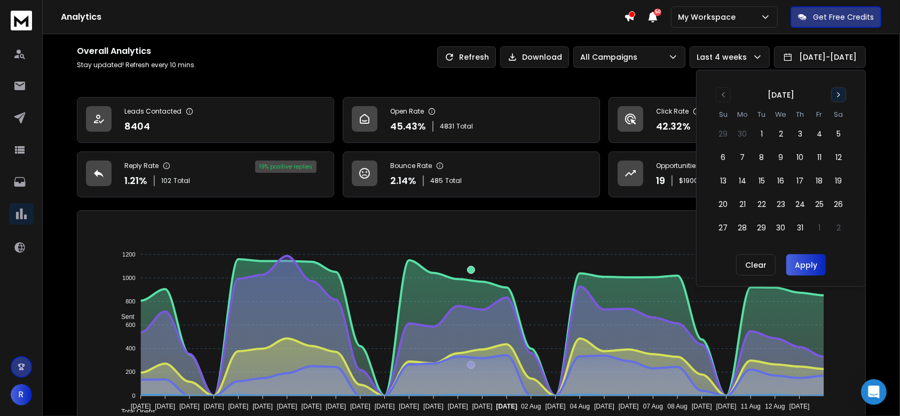
click at [839, 94] on icon "Go to next month" at bounding box center [839, 95] width 2 height 4
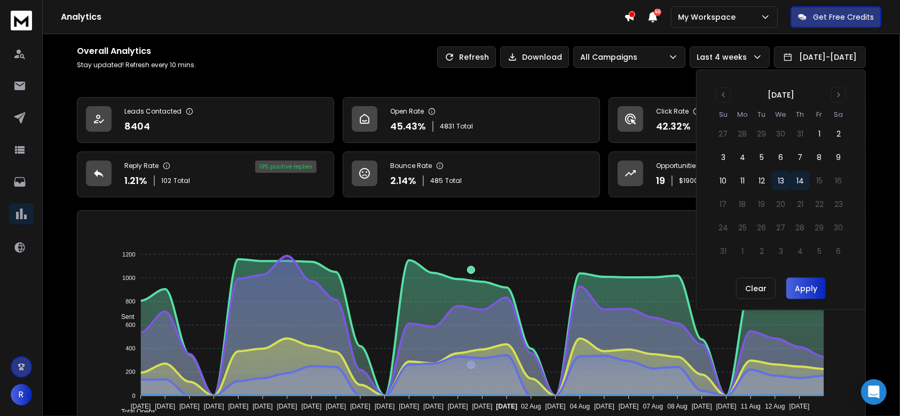
click at [784, 180] on button "13" at bounding box center [780, 180] width 19 height 19
click at [794, 289] on button "Apply" at bounding box center [806, 288] width 40 height 21
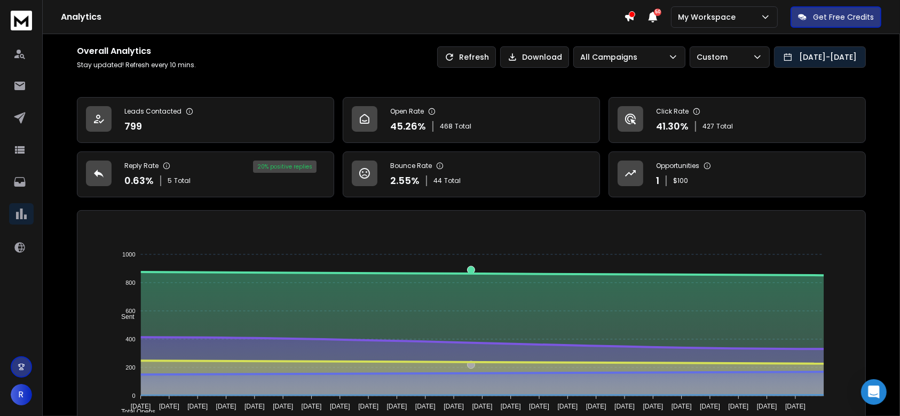
click at [777, 58] on button "13 Aug 2025 - 14 Aug 2025" at bounding box center [820, 56] width 92 height 21
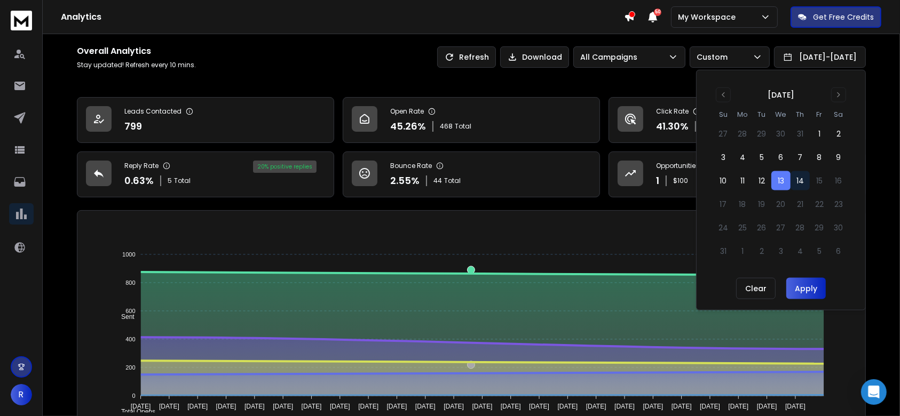
click at [799, 294] on button "Apply" at bounding box center [806, 288] width 40 height 21
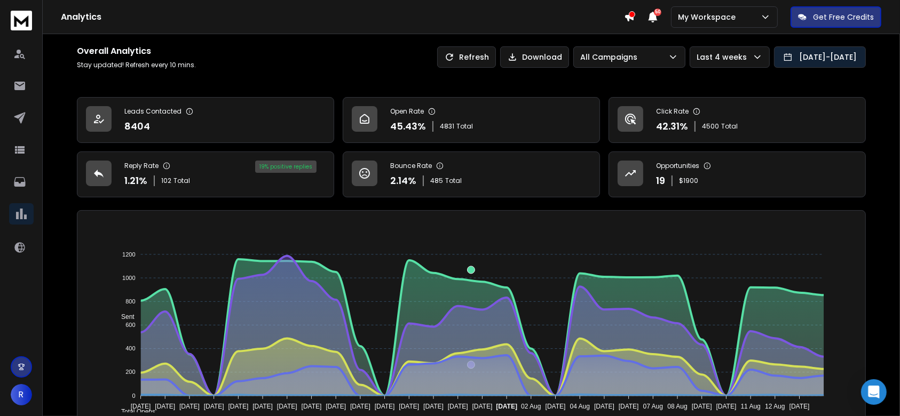
click at [811, 53] on button "17 Jul 2025 - 14 Aug 2025" at bounding box center [820, 56] width 92 height 21
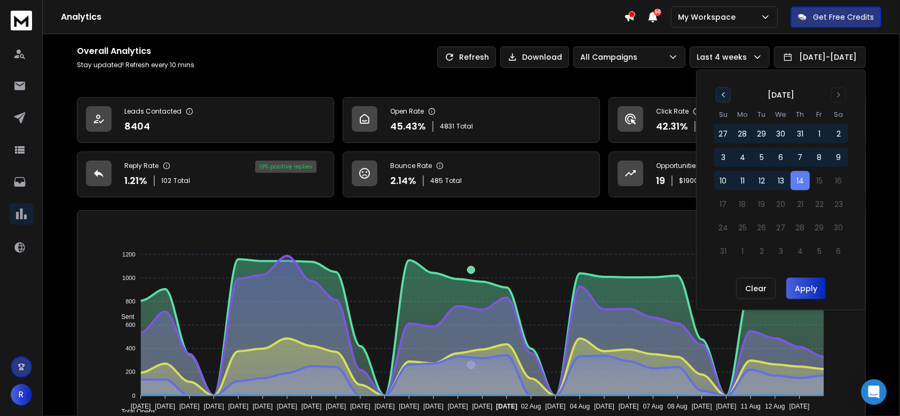
click at [718, 94] on button "Go to previous month" at bounding box center [723, 95] width 15 height 15
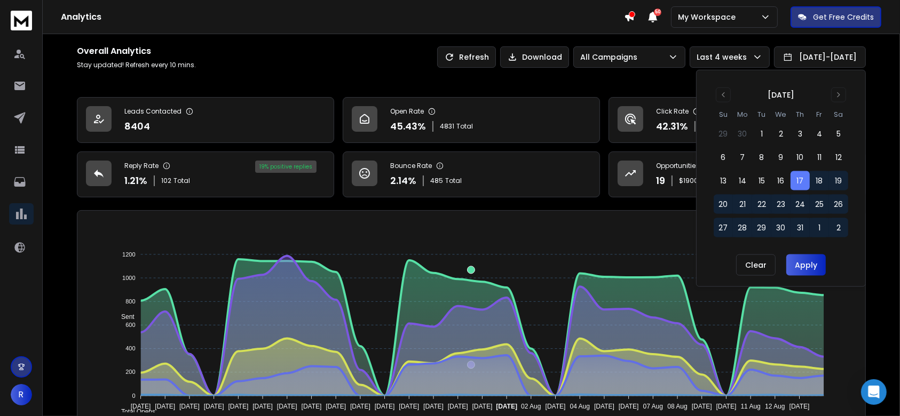
click at [801, 181] on button "17" at bounding box center [800, 180] width 19 height 19
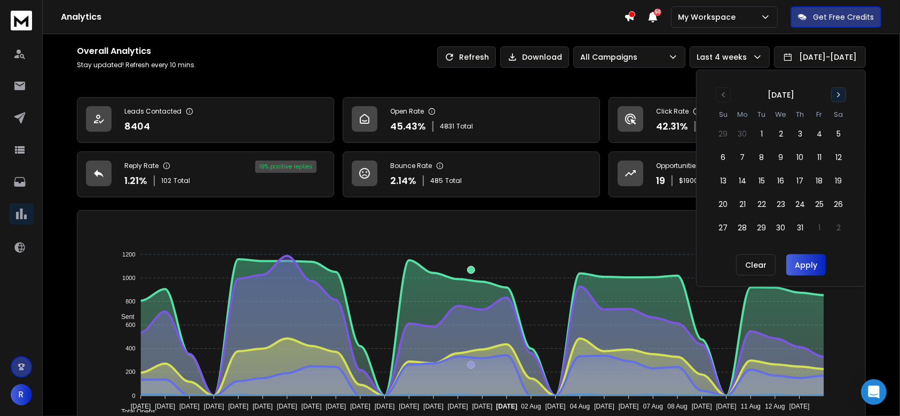
click at [839, 92] on icon "Go to next month" at bounding box center [838, 95] width 9 height 9
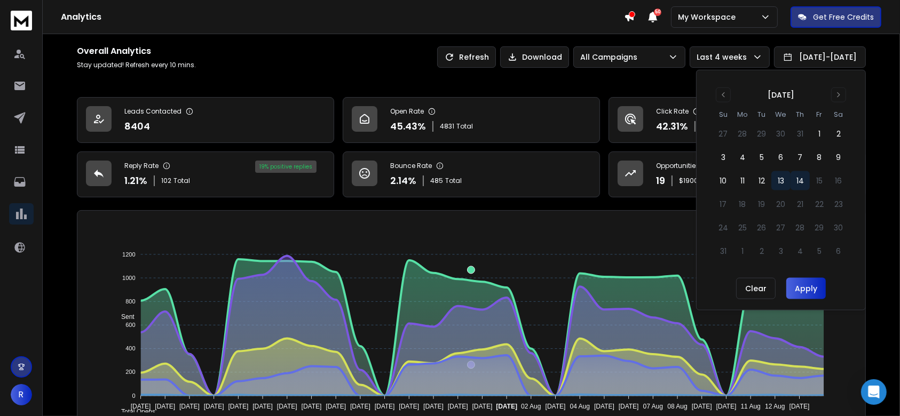
click at [781, 181] on button "13" at bounding box center [780, 180] width 19 height 19
click at [806, 291] on button "Apply" at bounding box center [806, 288] width 40 height 21
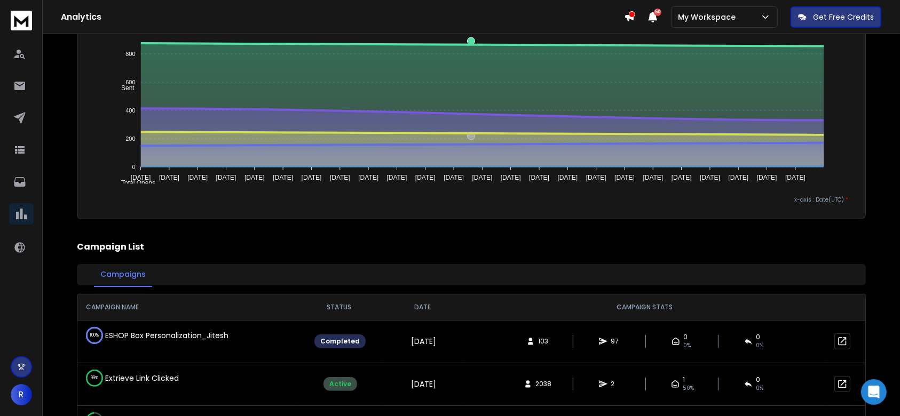
scroll to position [285, 0]
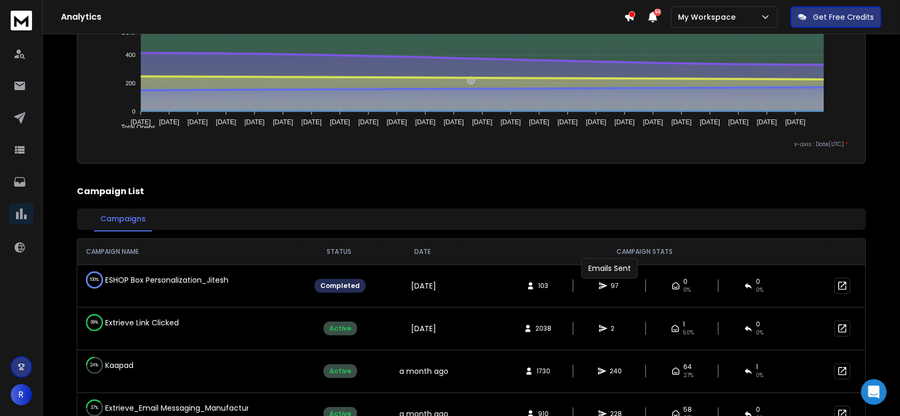
click at [615, 285] on span "97" at bounding box center [616, 286] width 11 height 9
copy span "97"
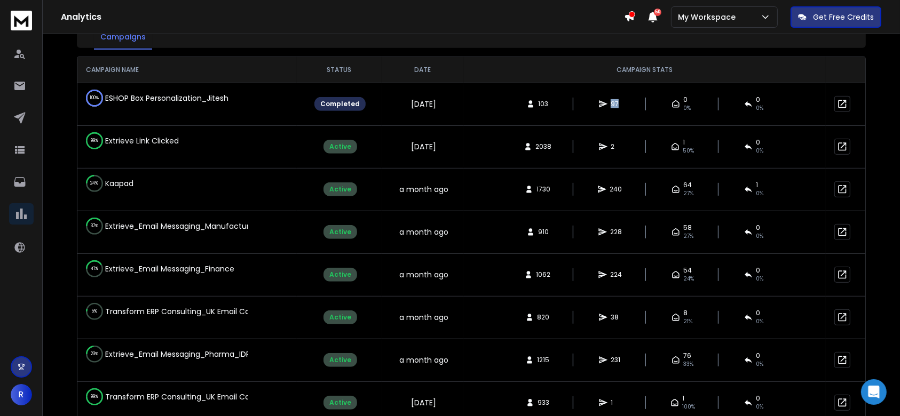
scroll to position [498, 0]
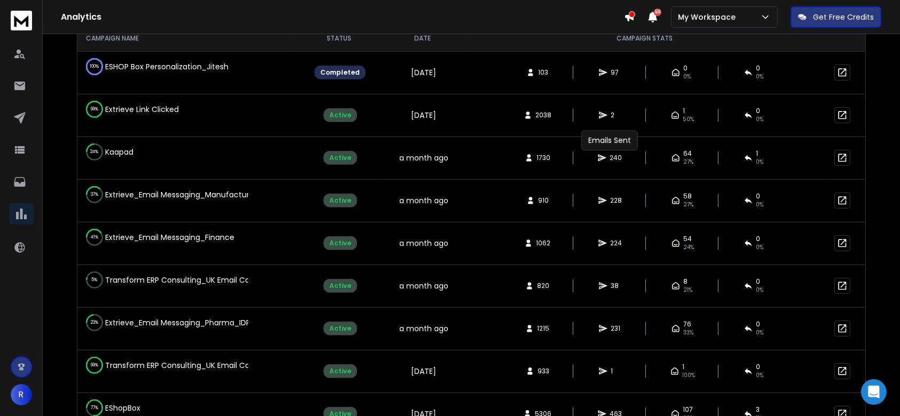
click at [614, 160] on span "240" at bounding box center [616, 158] width 12 height 9
copy span "240"
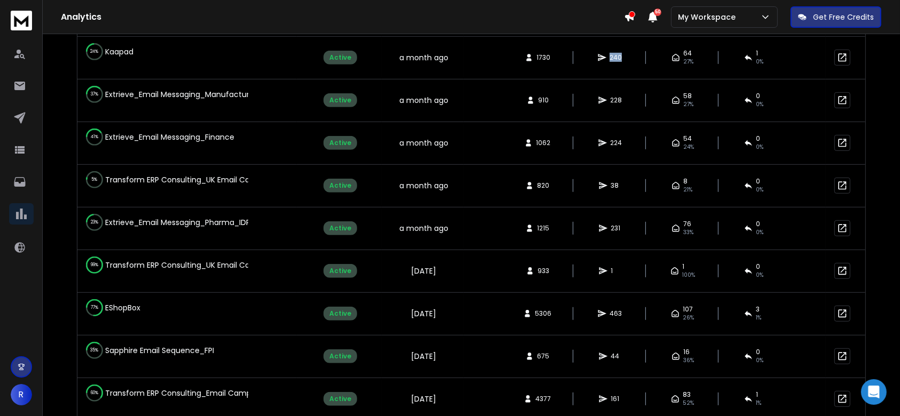
scroll to position [613, 0]
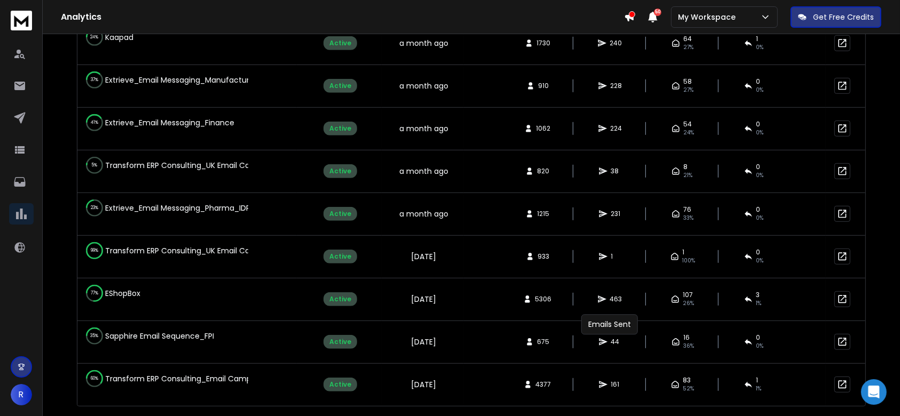
click at [615, 340] on span "44" at bounding box center [616, 342] width 11 height 9
copy span "44"
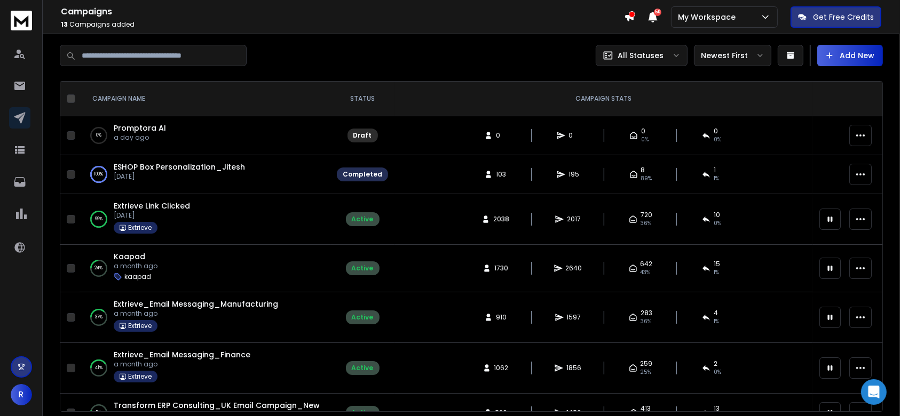
click at [169, 205] on span "Extrieve Link Clicked" at bounding box center [152, 206] width 76 height 11
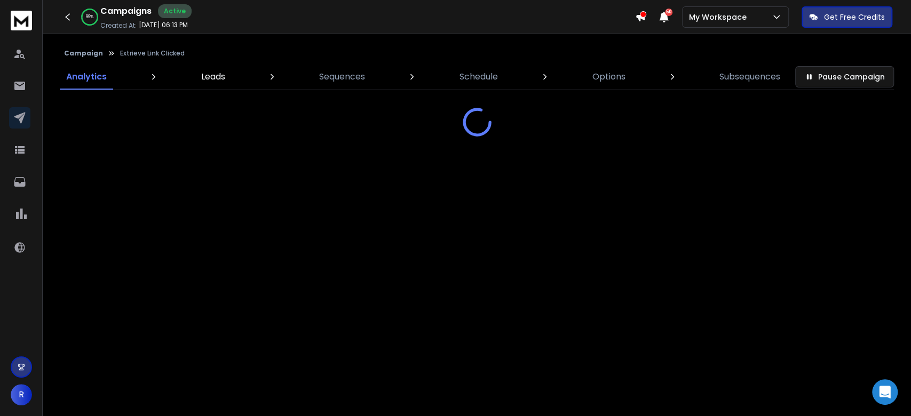
click at [226, 64] on link "Leads" at bounding box center [213, 77] width 37 height 26
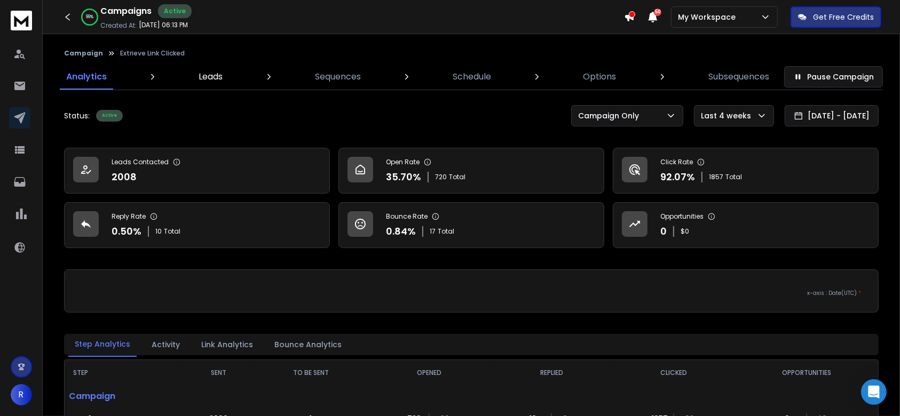
click at [212, 81] on p "Leads" at bounding box center [211, 76] width 24 height 13
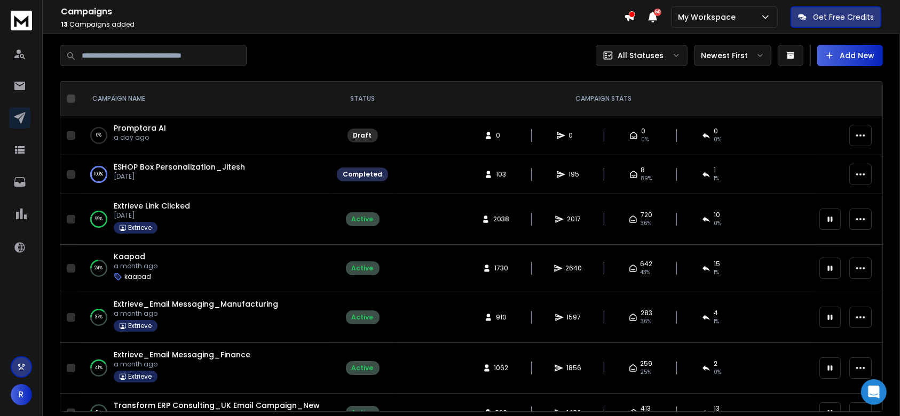
click at [132, 257] on span "Kaapad" at bounding box center [129, 256] width 31 height 11
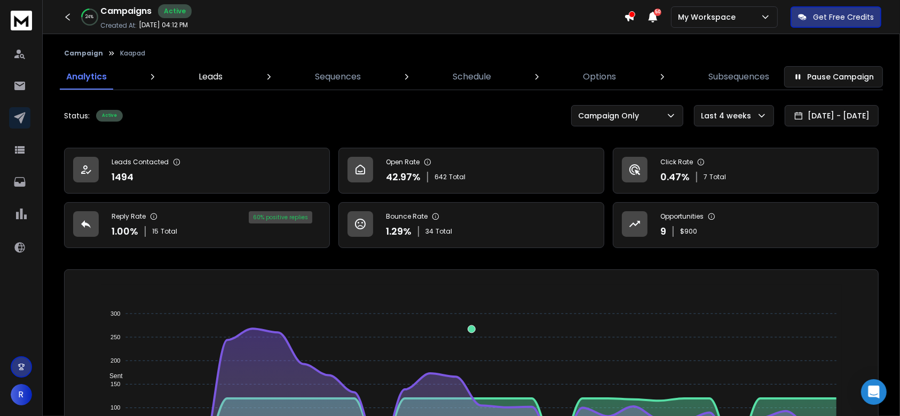
click at [206, 81] on p "Leads" at bounding box center [211, 76] width 24 height 13
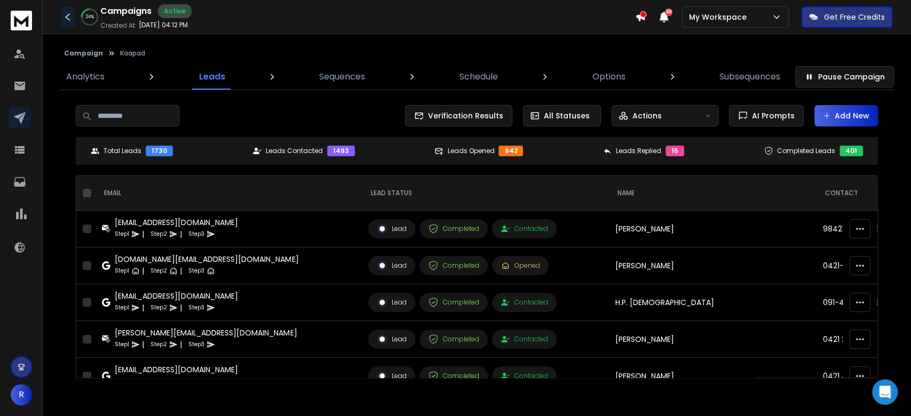
click at [69, 17] on icon at bounding box center [68, 17] width 10 height 10
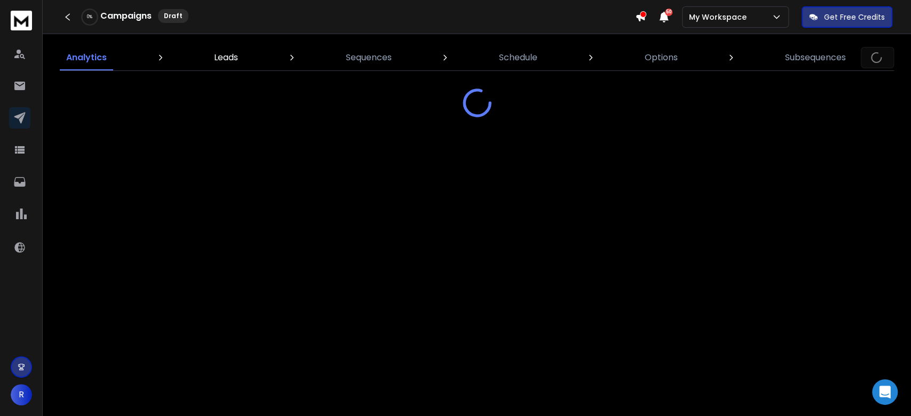
click at [228, 57] on p "Leads" at bounding box center [226, 57] width 24 height 13
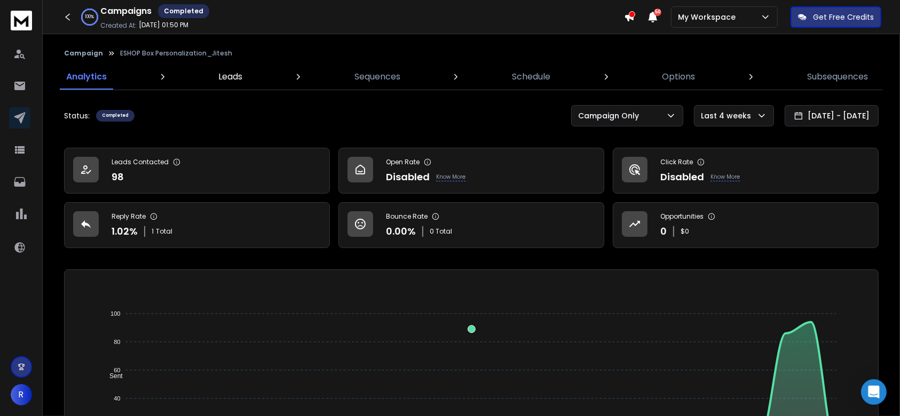
click at [222, 81] on p "Leads" at bounding box center [230, 76] width 24 height 13
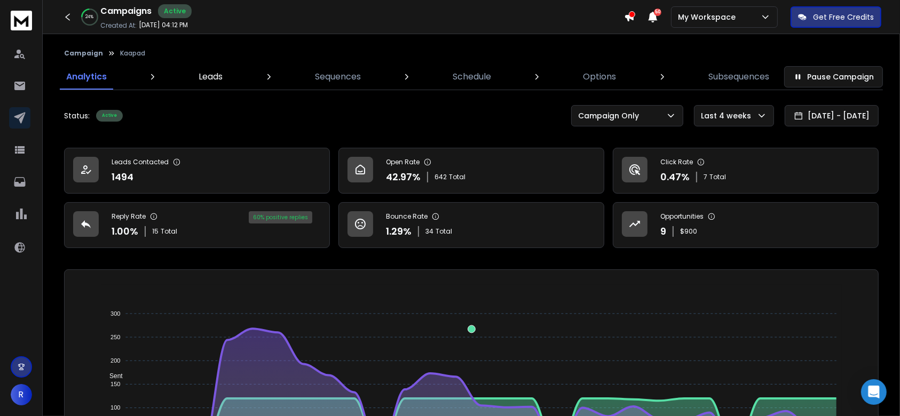
click at [211, 72] on p "Leads" at bounding box center [211, 76] width 24 height 13
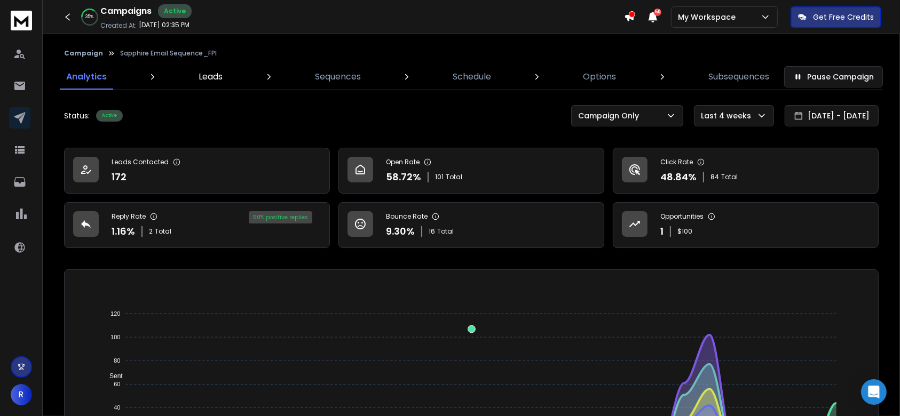
click at [219, 75] on p "Leads" at bounding box center [211, 76] width 24 height 13
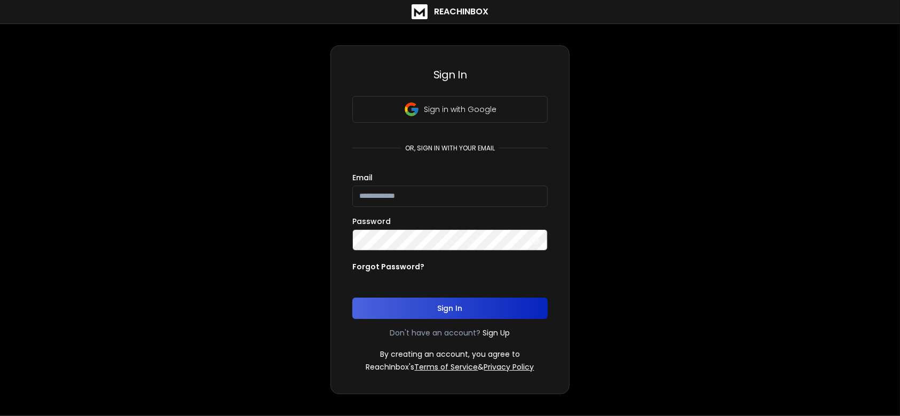
click at [406, 193] on input "email" at bounding box center [449, 196] width 195 height 21
type input "**********"
click at [472, 311] on button "Sign In" at bounding box center [449, 308] width 195 height 21
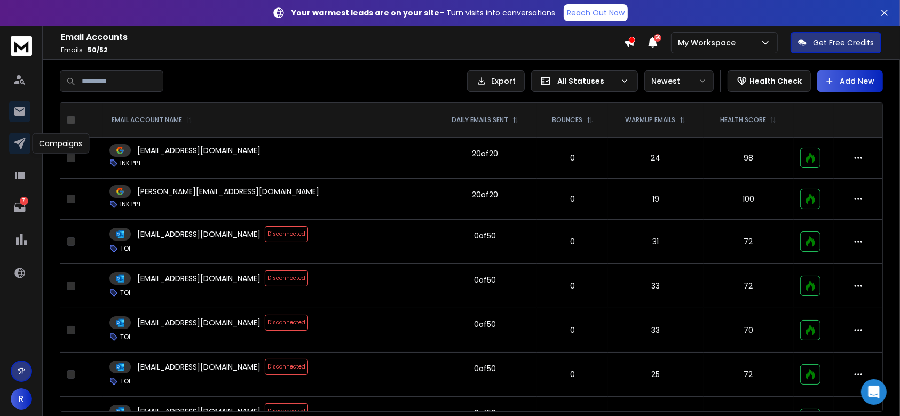
click at [18, 141] on icon at bounding box center [19, 143] width 11 height 11
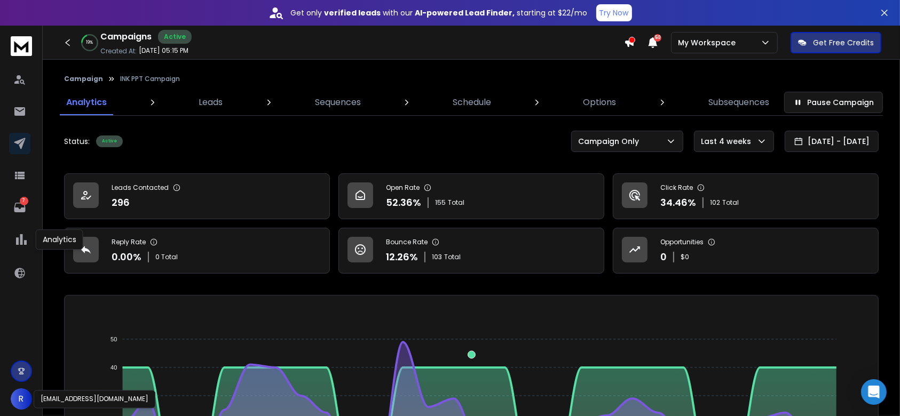
click at [20, 395] on span "R" at bounding box center [21, 399] width 21 height 21
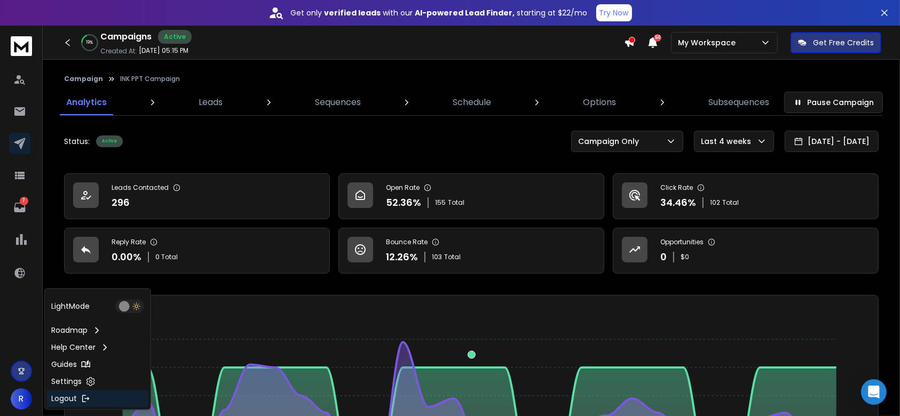
click at [68, 391] on div "Logout" at bounding box center [97, 398] width 101 height 17
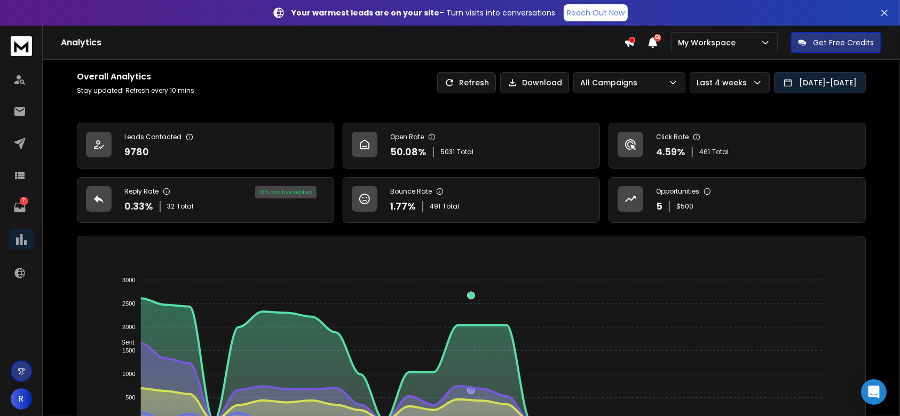
click at [774, 81] on button "[DATE] - [DATE]" at bounding box center [820, 82] width 92 height 21
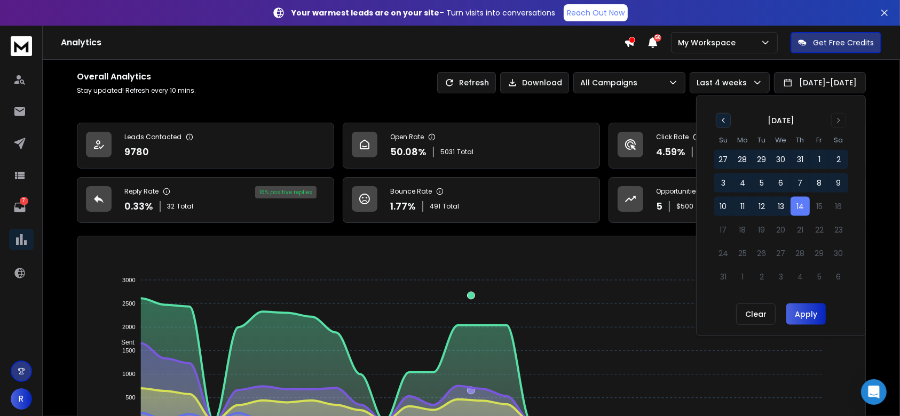
click at [727, 116] on icon "Go to previous month" at bounding box center [723, 120] width 9 height 9
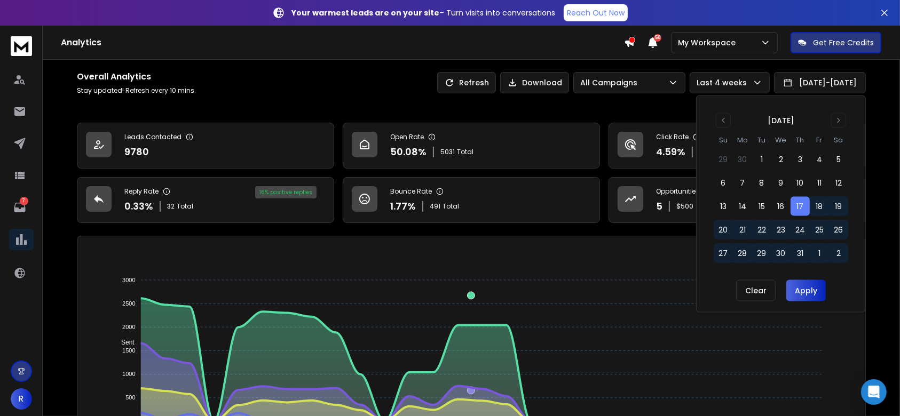
click at [803, 207] on button "17" at bounding box center [800, 206] width 19 height 19
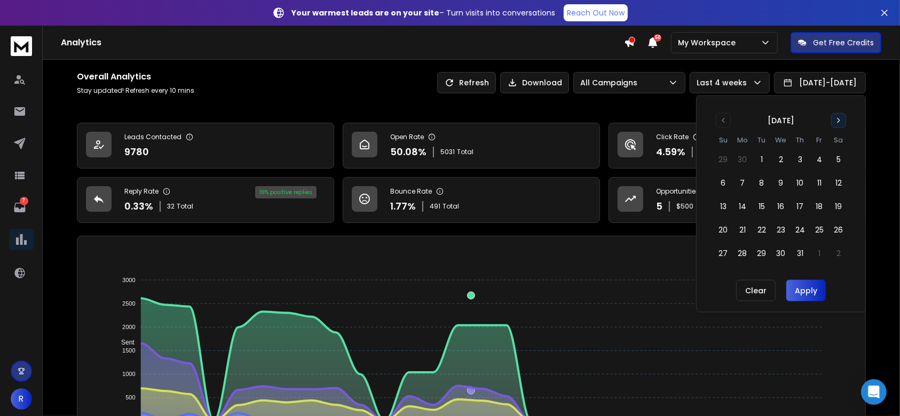
click at [842, 122] on icon "Go to next month" at bounding box center [838, 120] width 9 height 9
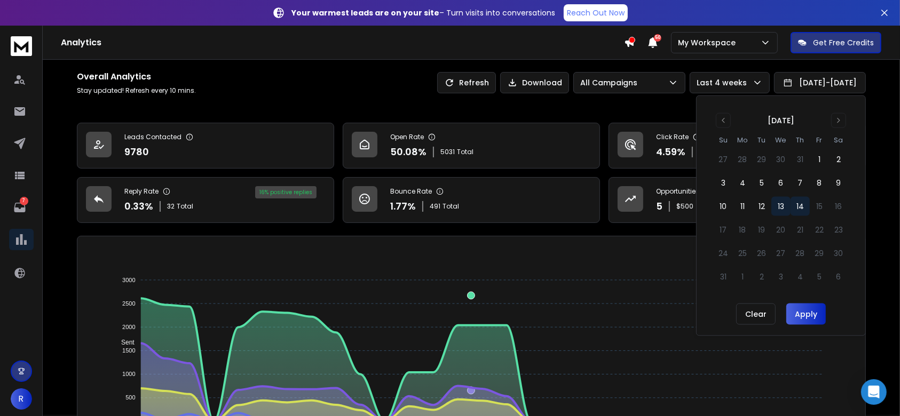
click at [779, 208] on button "13" at bounding box center [780, 206] width 19 height 19
click at [799, 306] on button "Apply" at bounding box center [806, 314] width 40 height 21
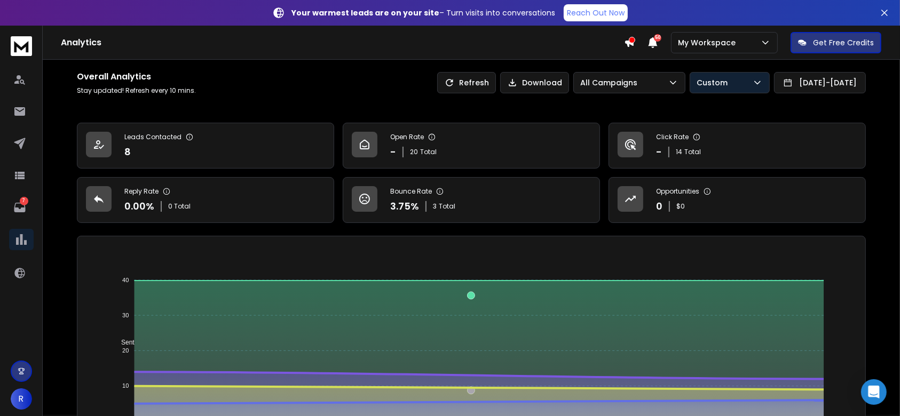
click at [698, 89] on button "Custom" at bounding box center [730, 82] width 80 height 21
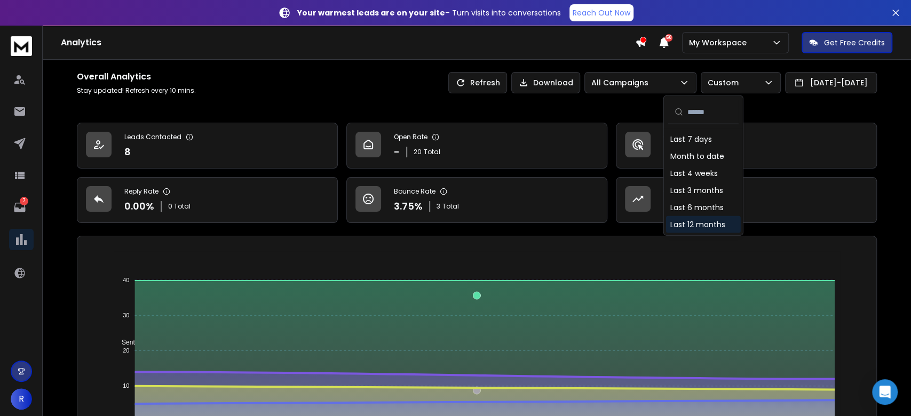
click at [683, 221] on div "Last 12 months" at bounding box center [697, 224] width 55 height 11
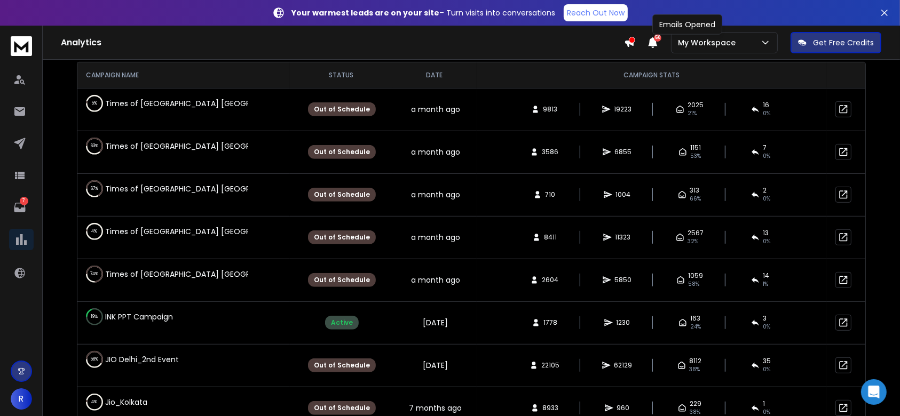
scroll to position [553, 0]
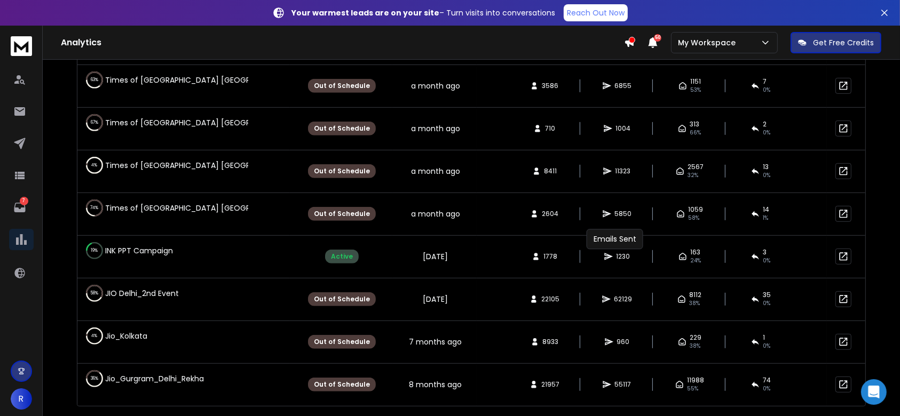
click at [622, 258] on span "1230" at bounding box center [623, 256] width 14 height 9
copy span "1230"
click at [24, 145] on icon at bounding box center [19, 143] width 13 height 13
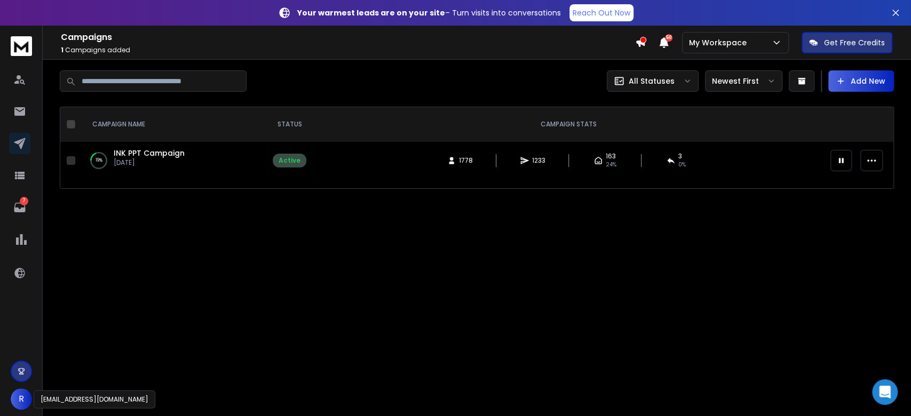
click at [19, 399] on span "R" at bounding box center [21, 399] width 21 height 21
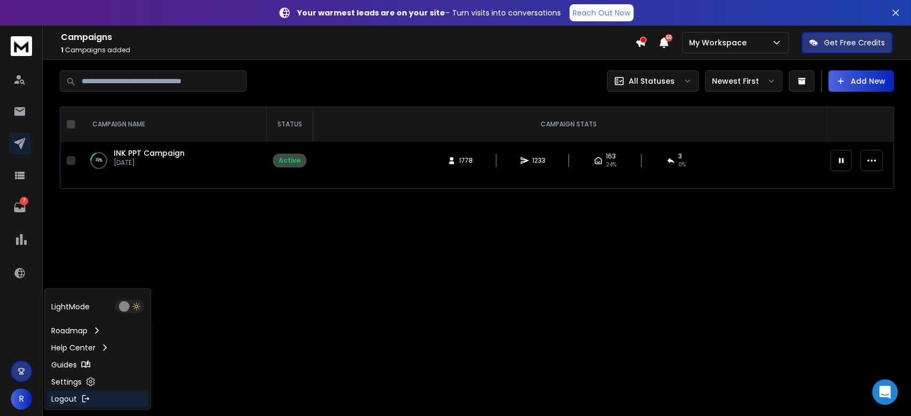
click at [81, 395] on icon at bounding box center [86, 399] width 10 height 10
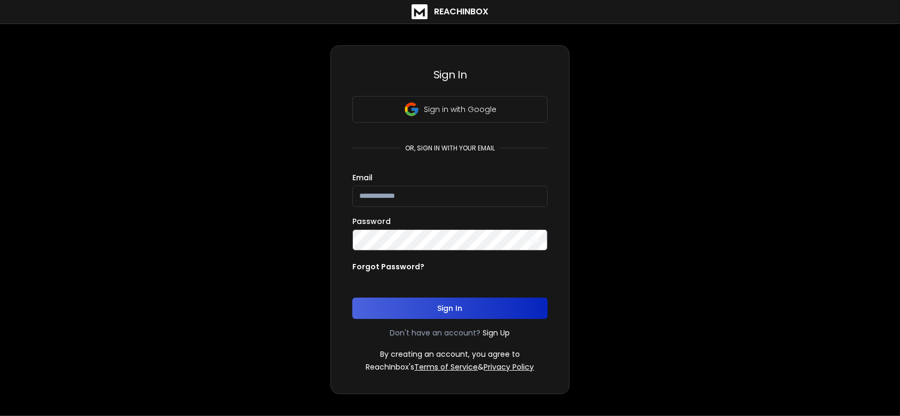
click at [401, 194] on input "email" at bounding box center [449, 196] width 195 height 21
type input "**********"
click at [403, 309] on button "Sign In" at bounding box center [449, 308] width 195 height 21
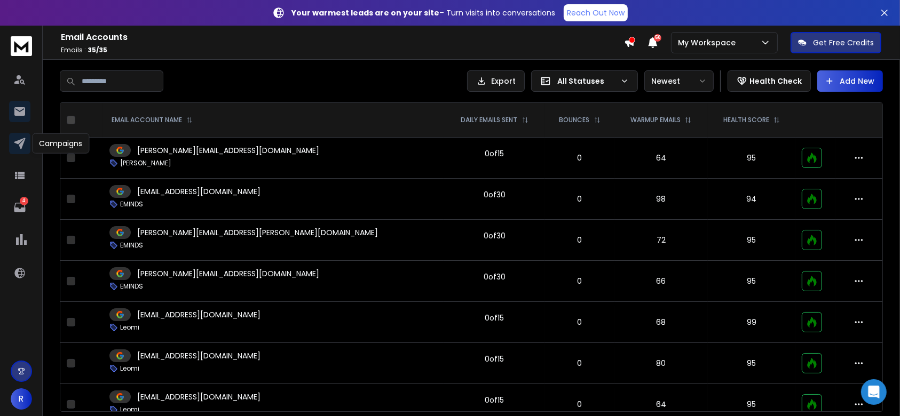
click at [20, 138] on icon at bounding box center [19, 143] width 13 height 13
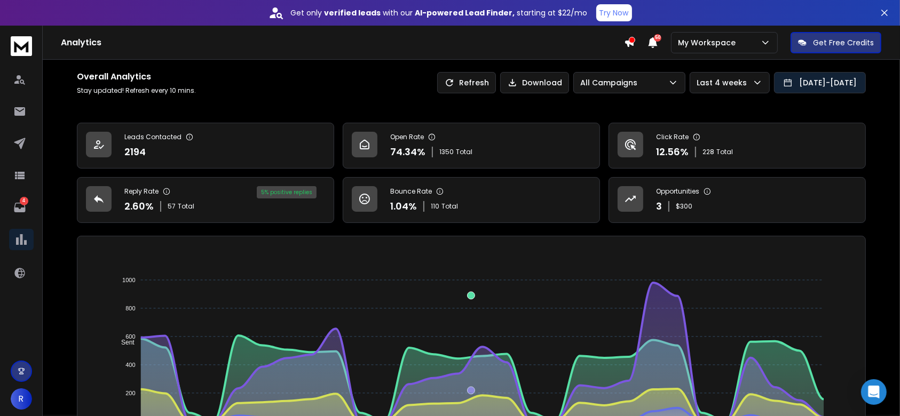
click at [791, 83] on button "[DATE] - [DATE]" at bounding box center [820, 82] width 92 height 21
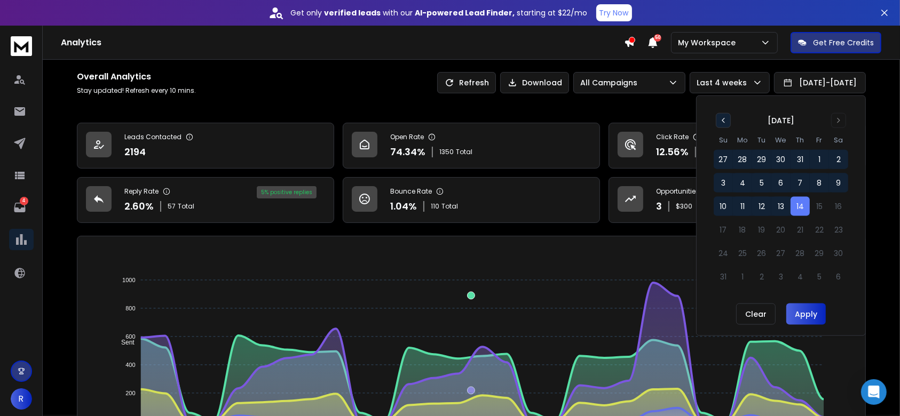
click at [726, 119] on icon "Go to previous month" at bounding box center [723, 120] width 9 height 9
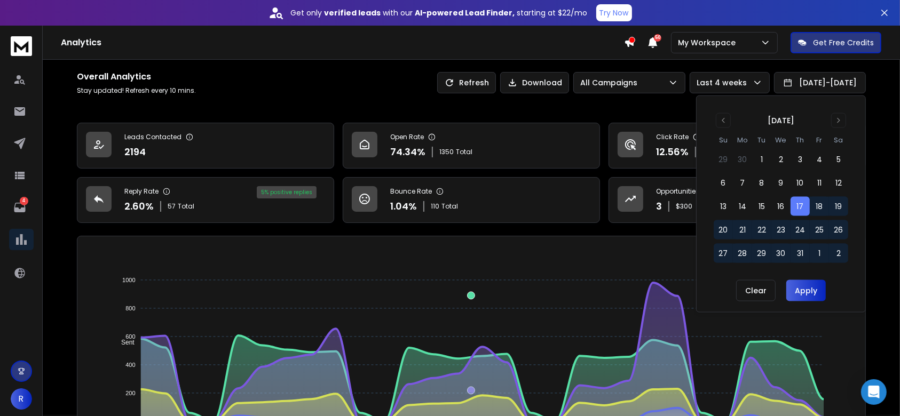
click at [794, 206] on button "17" at bounding box center [800, 206] width 19 height 19
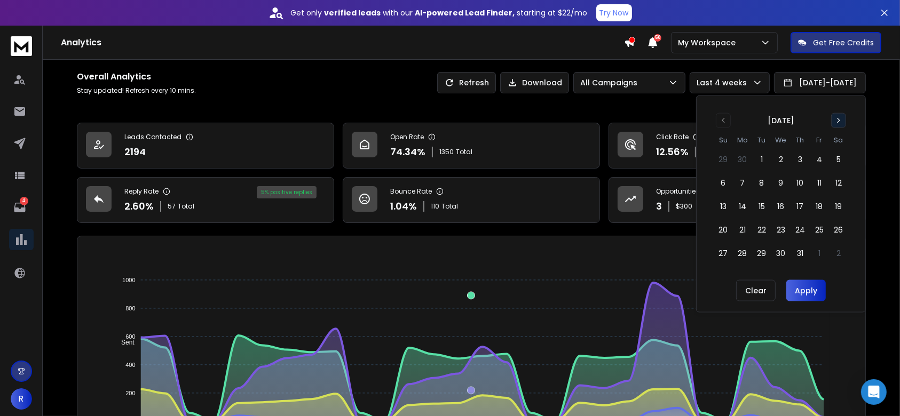
click at [841, 124] on icon "Go to next month" at bounding box center [838, 120] width 9 height 9
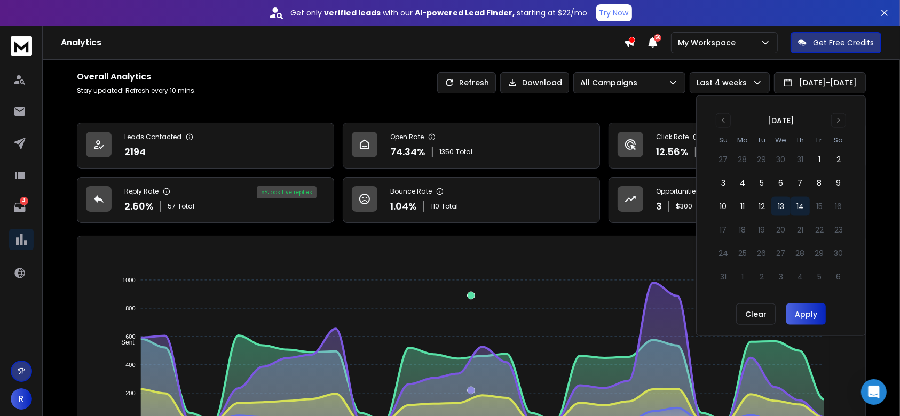
click at [780, 206] on button "13" at bounding box center [780, 206] width 19 height 19
click at [811, 315] on button "Apply" at bounding box center [806, 314] width 40 height 21
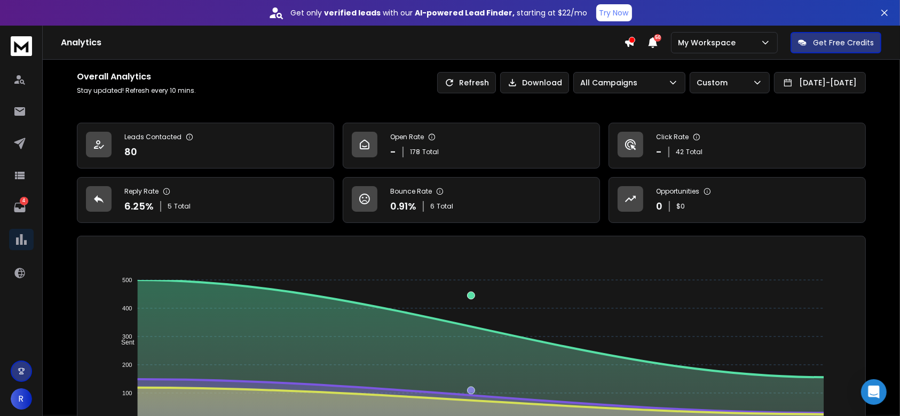
click at [325, 86] on div "Overall Analytics Stay updated! Refresh every 10 mins. Refresh Download All Cam…" at bounding box center [471, 82] width 789 height 25
click at [316, 85] on div "Overall Analytics Stay updated! Refresh every 10 mins. Refresh Download All Cam…" at bounding box center [471, 82] width 789 height 25
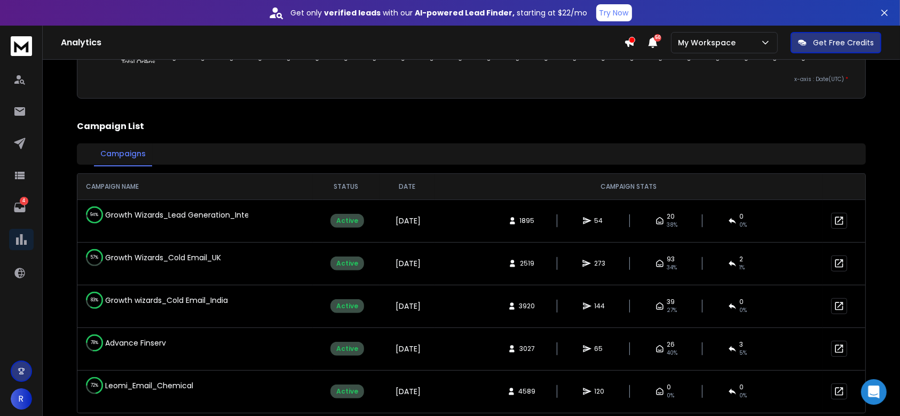
scroll to position [382, 0]
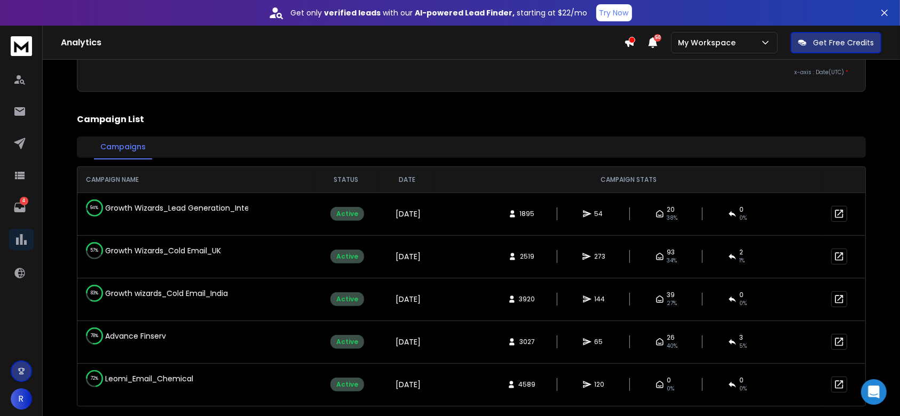
click at [513, 301] on tbody "94 % Growth Wizards_Lead Generation_Intent Data_USA_June 2025 Active 3 months a…" at bounding box center [471, 300] width 788 height 214
click at [513, 301] on div "3920 144 39 27 % 0 0 %" at bounding box center [629, 299] width 267 height 17
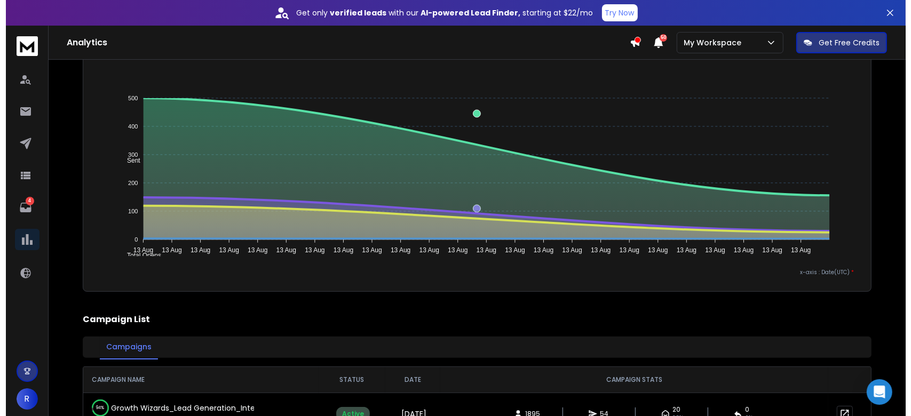
scroll to position [0, 0]
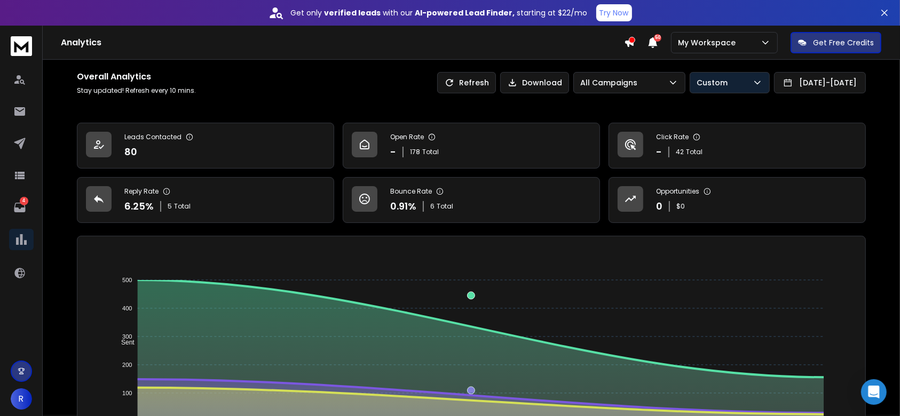
click at [701, 84] on div "Custom" at bounding box center [730, 82] width 66 height 11
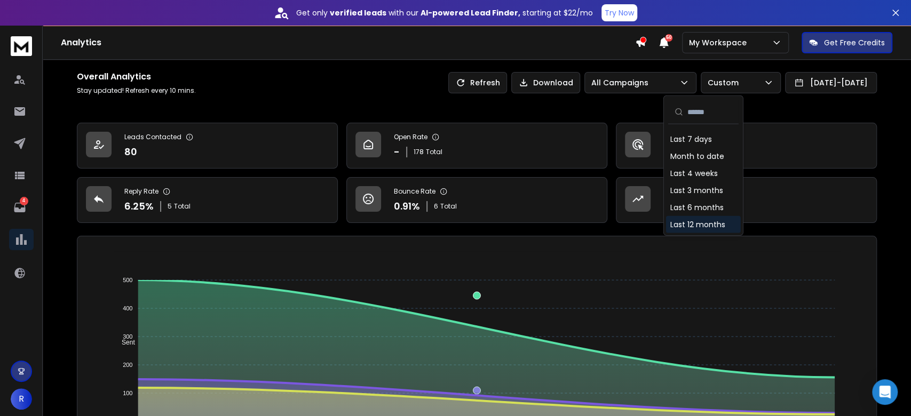
click at [692, 224] on div "Last 12 months" at bounding box center [697, 224] width 55 height 11
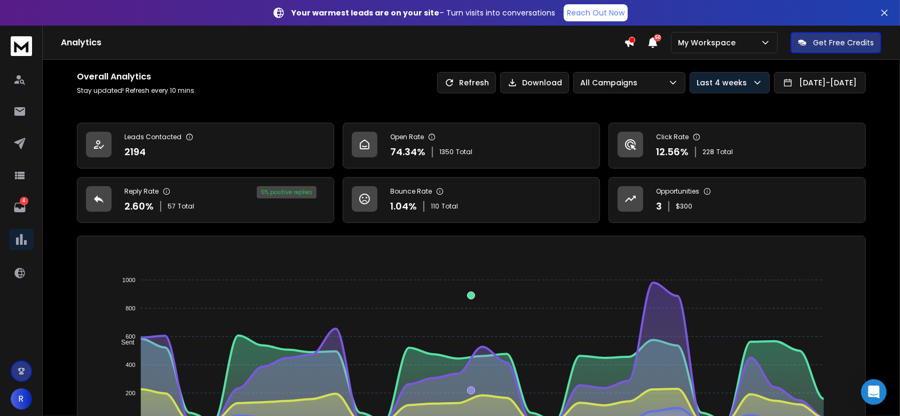
click at [713, 86] on p "Last 4 weeks" at bounding box center [724, 82] width 54 height 11
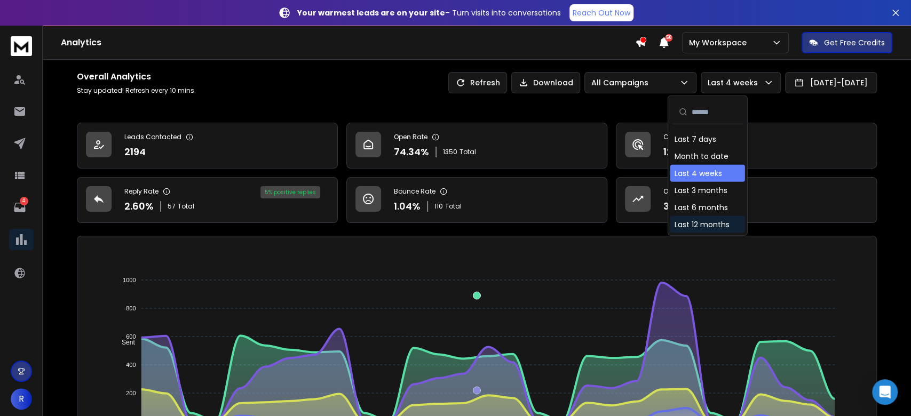
click at [723, 224] on div "Last 12 months" at bounding box center [702, 224] width 55 height 11
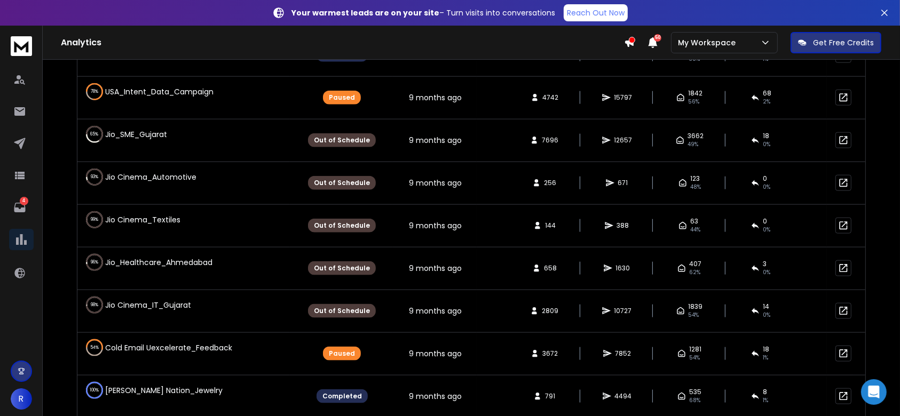
scroll to position [1281, 0]
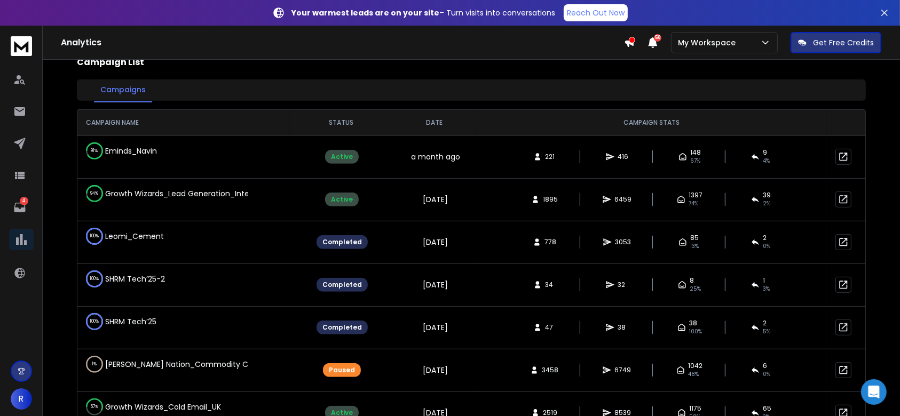
scroll to position [368, 0]
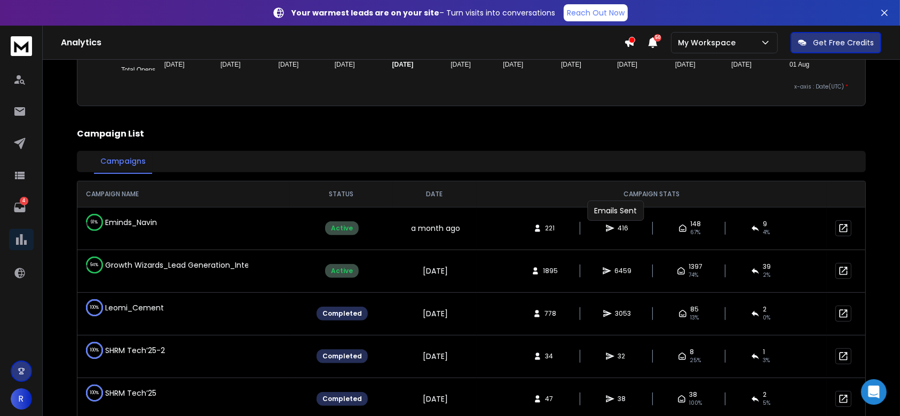
click at [620, 227] on span "416" at bounding box center [623, 228] width 11 height 9
copy span "416"
